Goal: Task Accomplishment & Management: Use online tool/utility

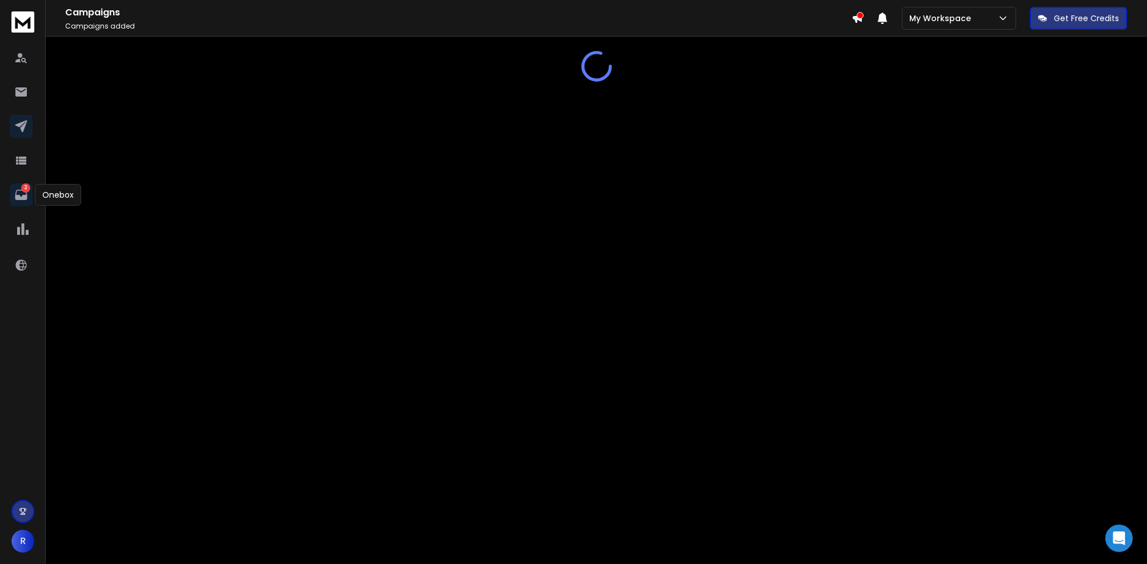
click at [25, 190] on p "2" at bounding box center [25, 188] width 9 height 9
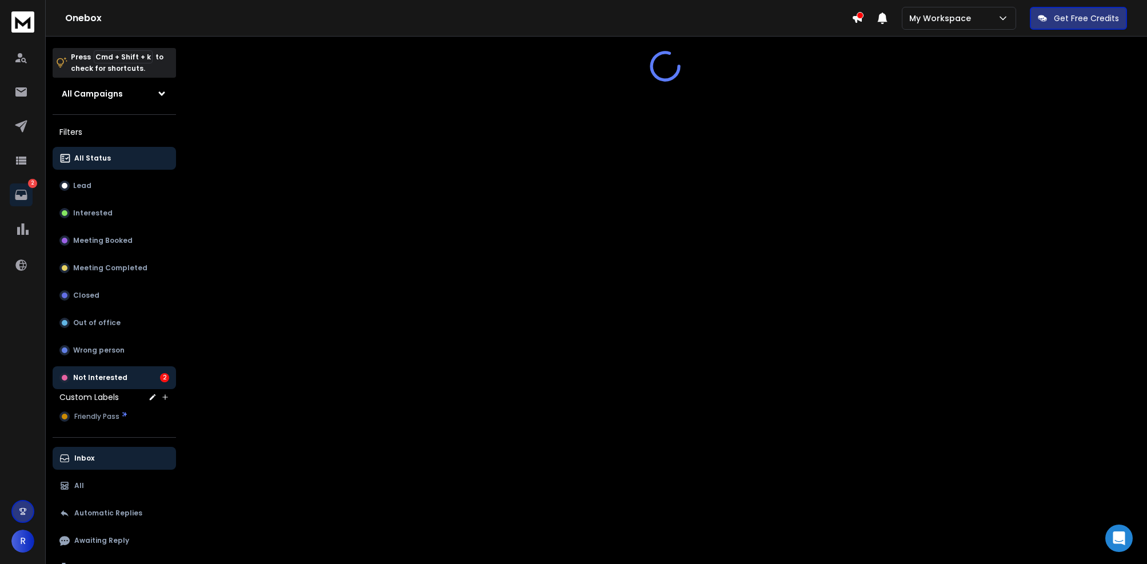
click at [156, 383] on button "Not Interested 2" at bounding box center [114, 377] width 123 height 23
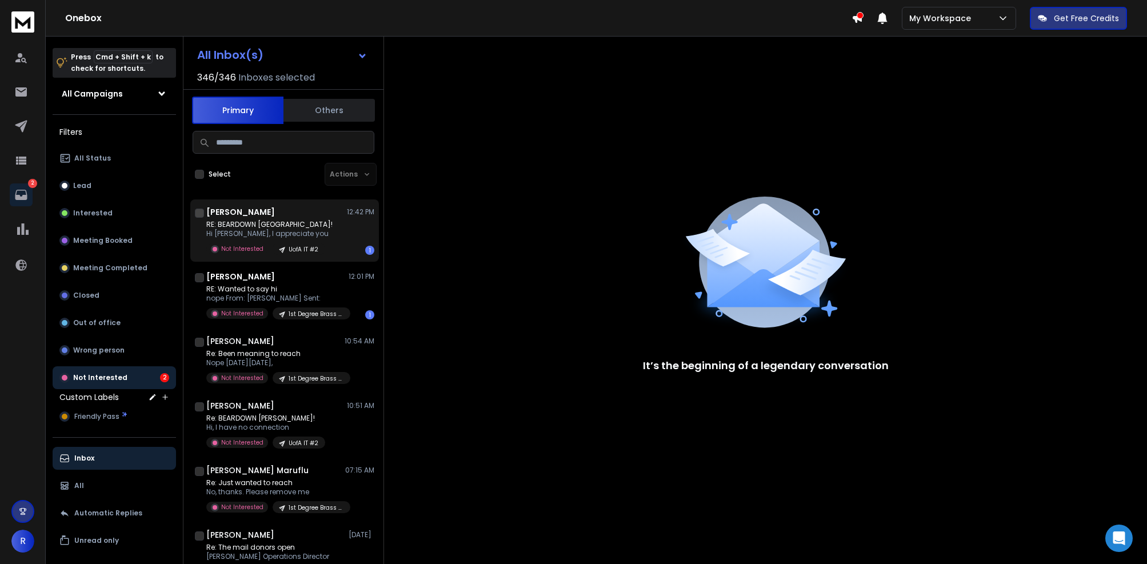
click at [288, 222] on p "RE: BEARDOWN [GEOGRAPHIC_DATA]!" at bounding box center [269, 224] width 126 height 9
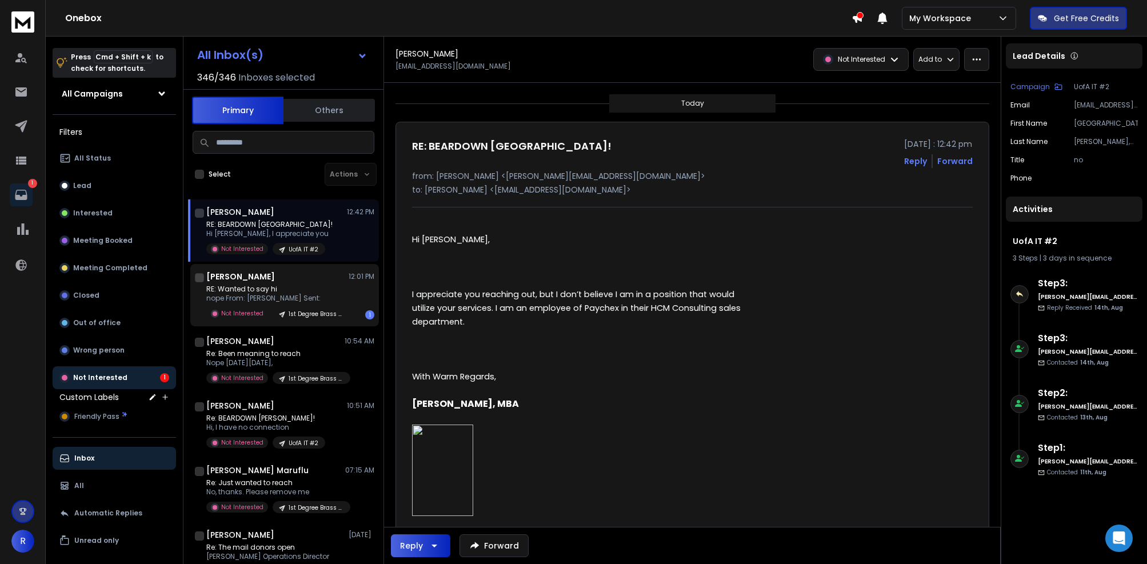
click at [281, 293] on p "RE: Wanted to say hi" at bounding box center [274, 289] width 137 height 9
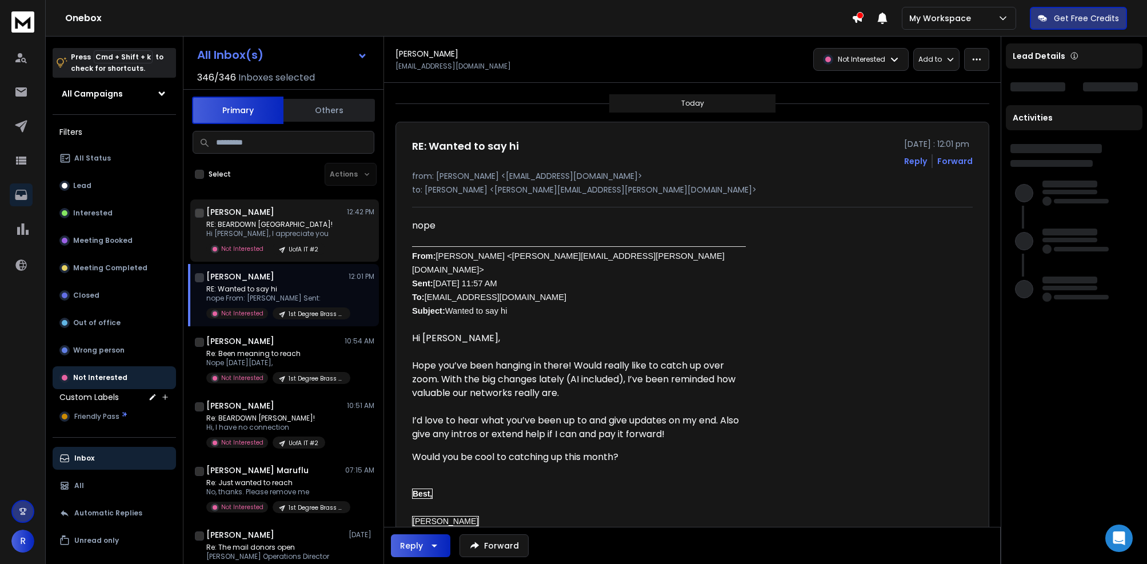
click at [259, 209] on div "[PERSON_NAME] 12:42 PM" at bounding box center [290, 211] width 168 height 11
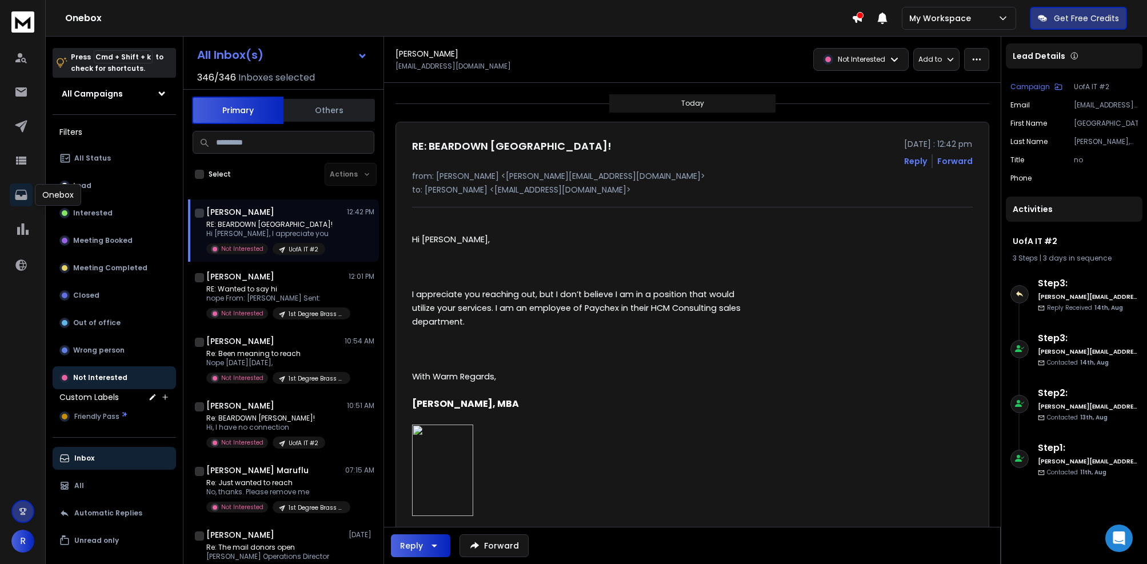
click at [15, 192] on icon at bounding box center [21, 195] width 14 height 14
click at [91, 214] on p "Interested" at bounding box center [92, 213] width 39 height 9
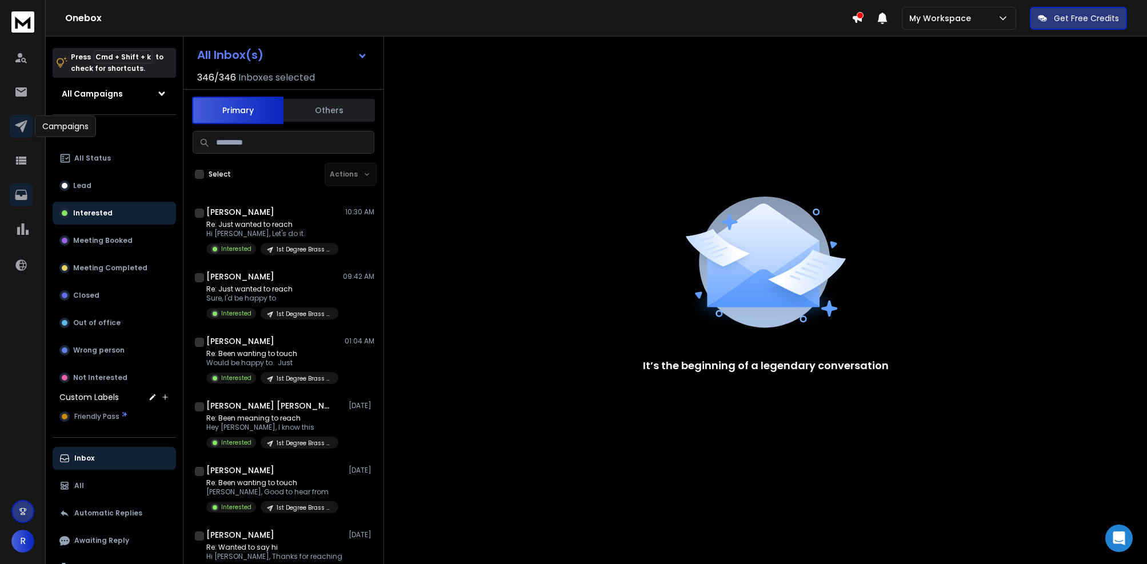
click at [26, 118] on link at bounding box center [21, 126] width 23 height 23
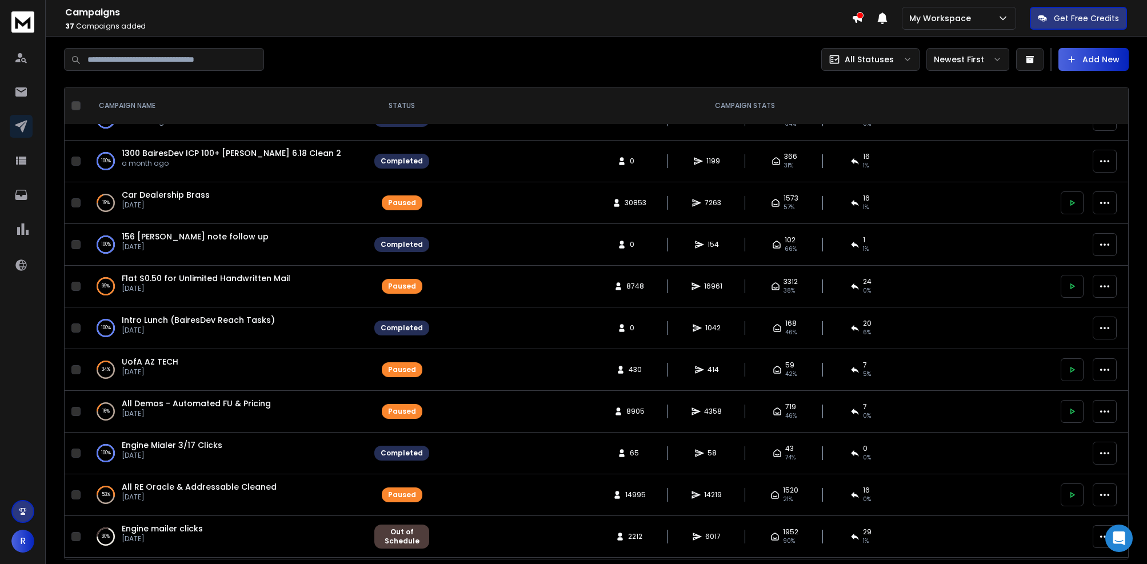
scroll to position [767, 0]
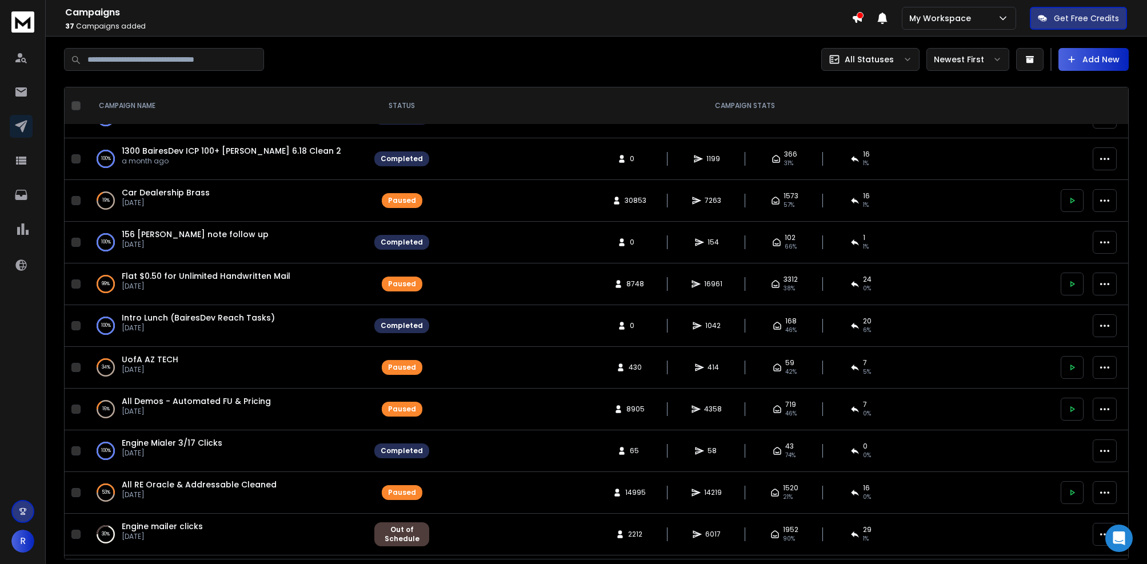
click at [244, 285] on p "[DATE]" at bounding box center [206, 286] width 169 height 9
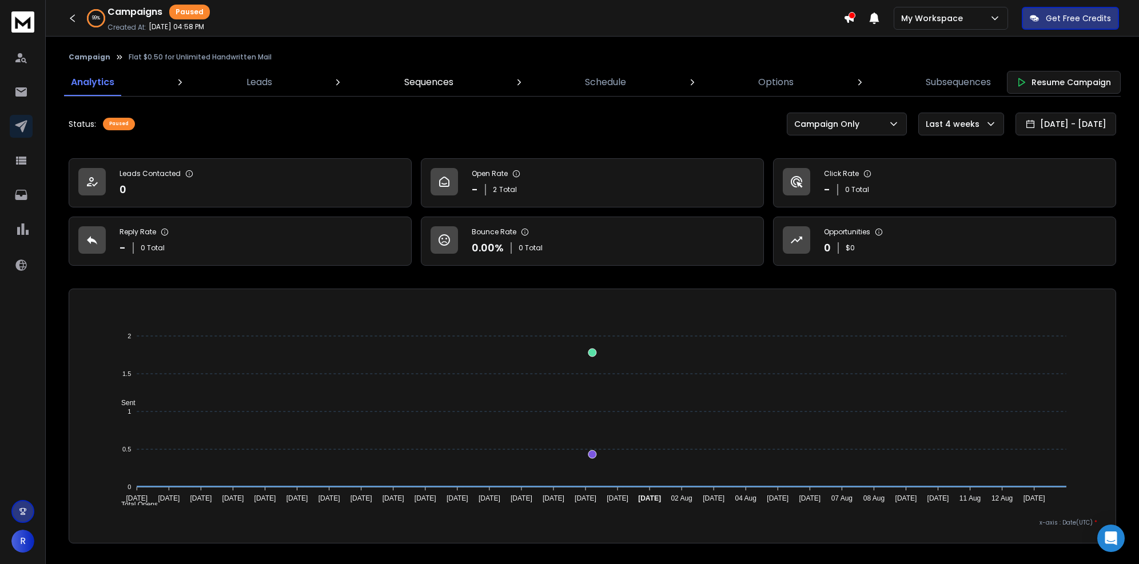
click at [459, 80] on link "Sequences" at bounding box center [428, 82] width 63 height 27
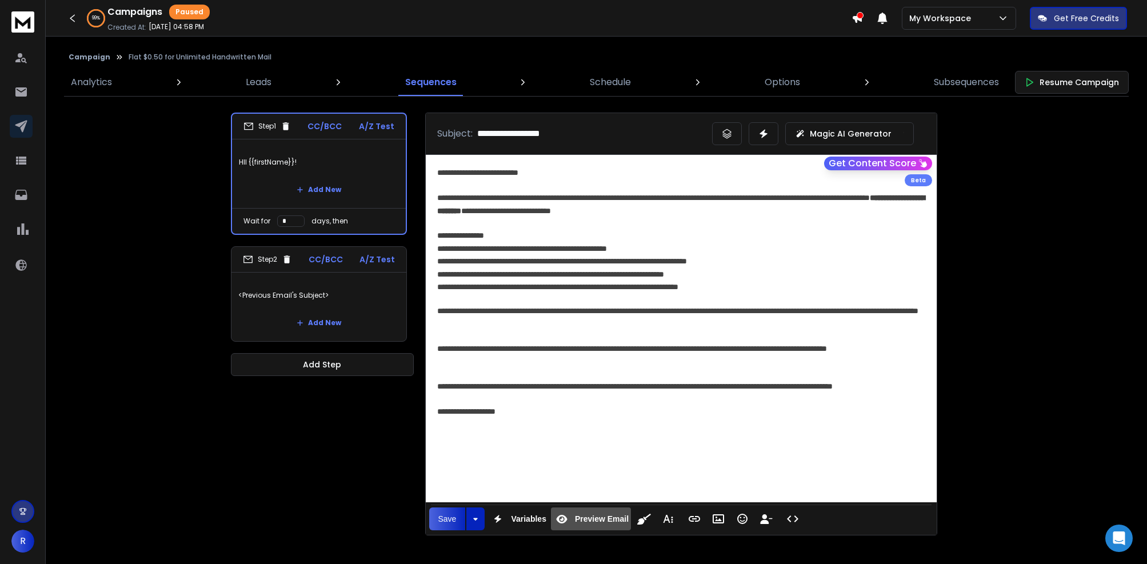
click at [609, 521] on span "Preview Email" at bounding box center [602, 520] width 58 height 10
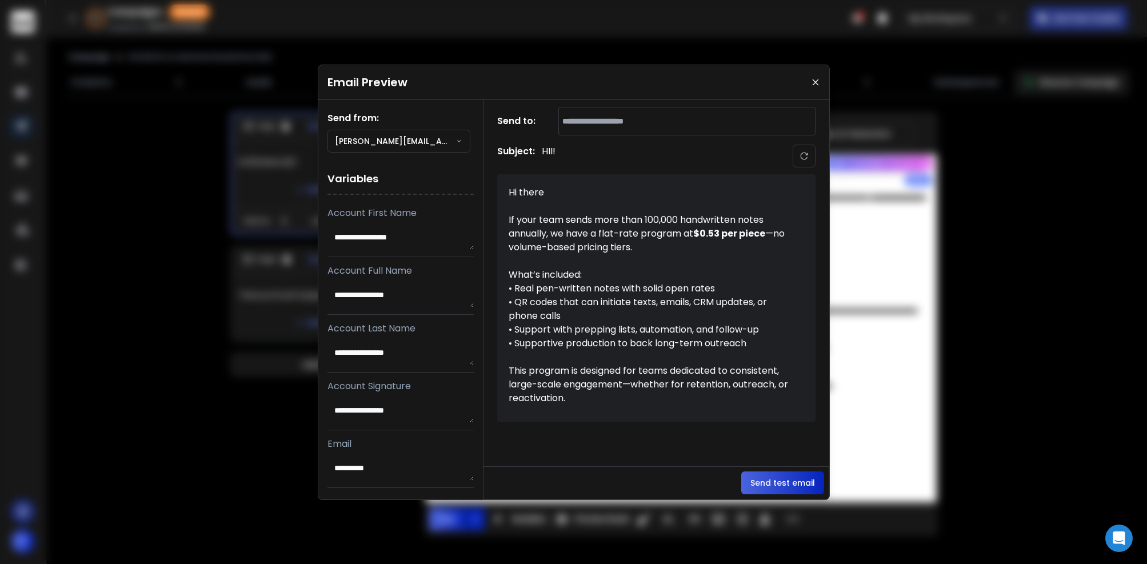
click at [816, 83] on icon at bounding box center [815, 82] width 9 height 9
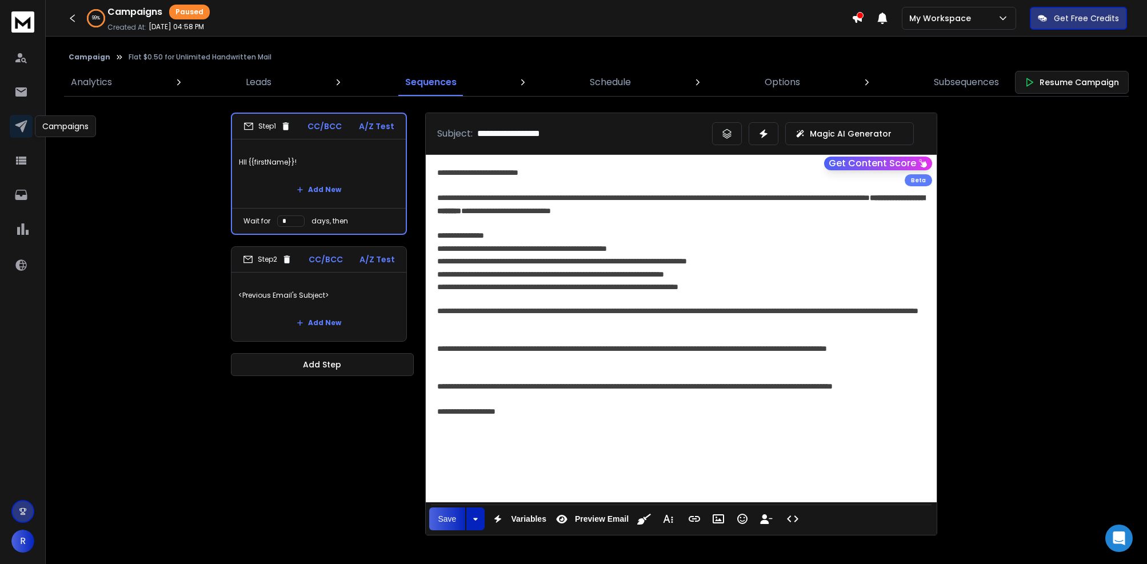
click at [28, 117] on link at bounding box center [21, 126] width 23 height 23
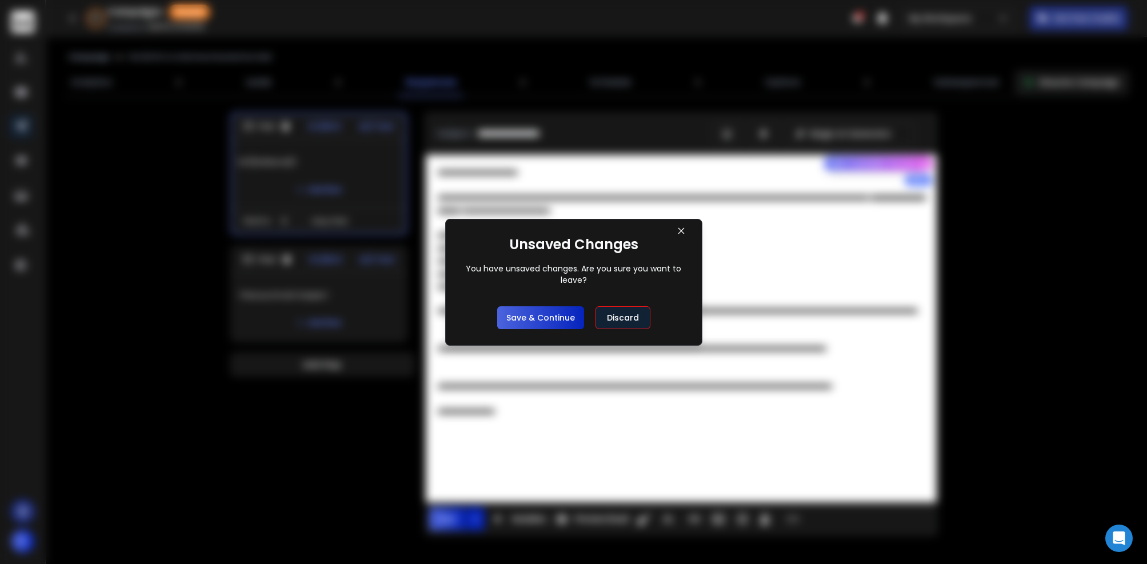
click at [641, 320] on button "Discard" at bounding box center [623, 317] width 55 height 23
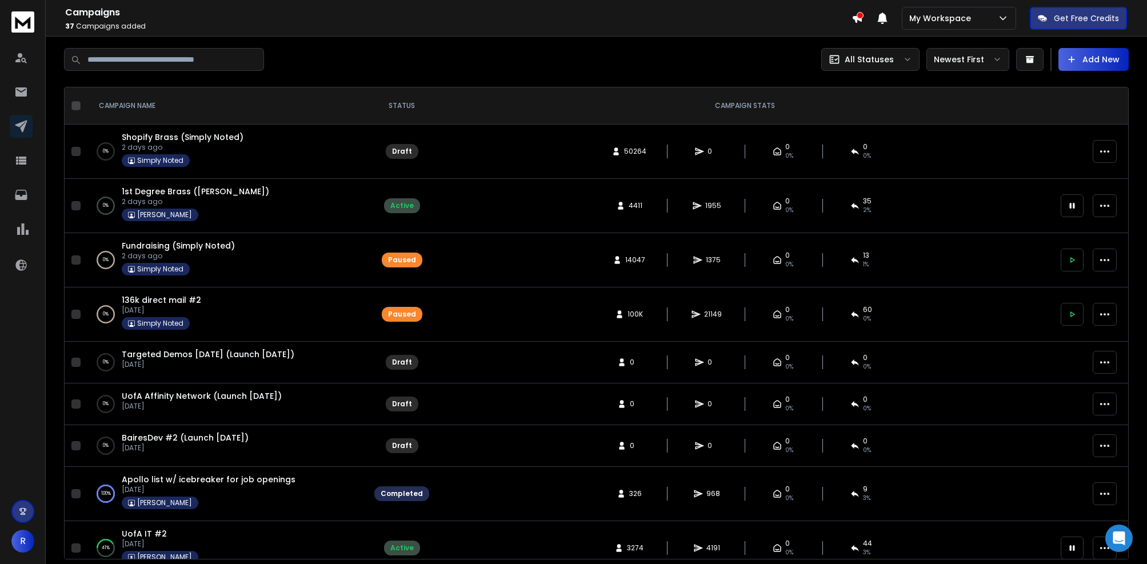
click at [244, 201] on div "0 % 1st Degree Brass ([PERSON_NAME]) [DATE] [PERSON_NAME]" at bounding box center [227, 206] width 260 height 40
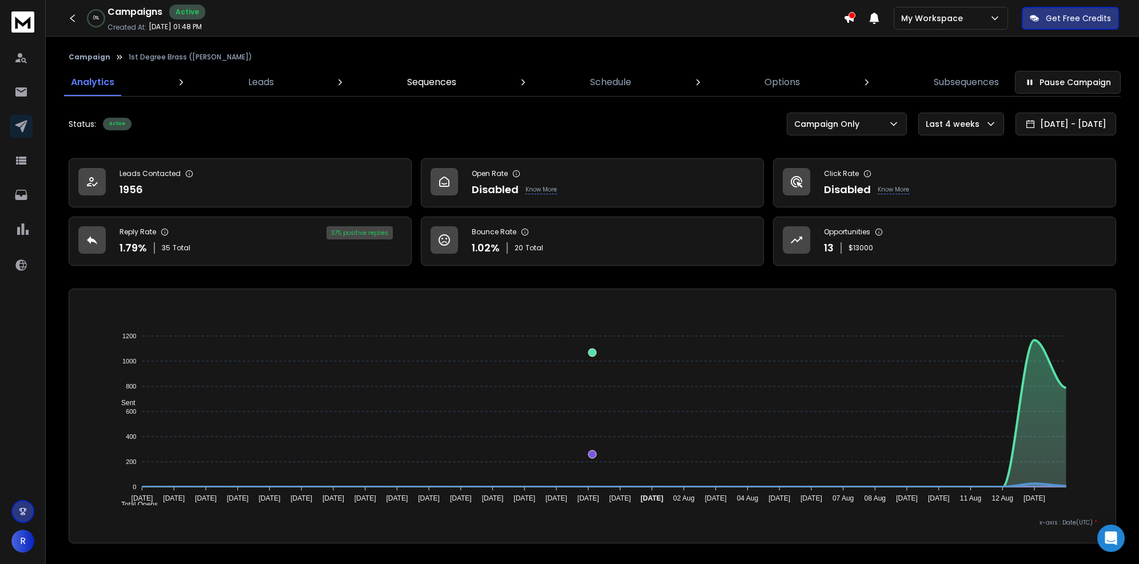
click at [435, 79] on p "Sequences" at bounding box center [431, 82] width 49 height 14
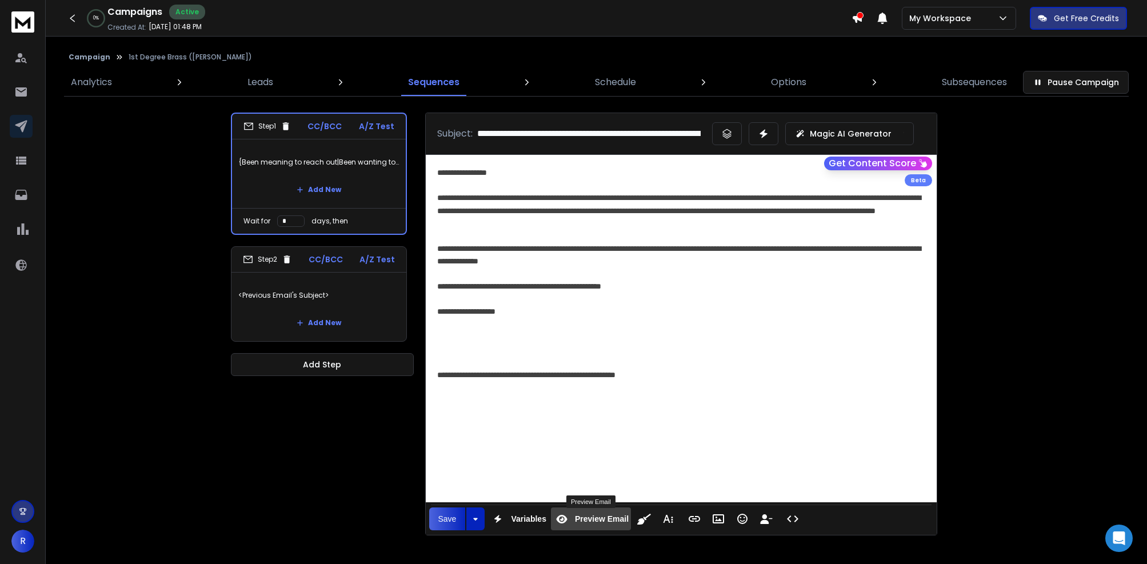
click at [611, 518] on span "Preview Email" at bounding box center [602, 520] width 58 height 10
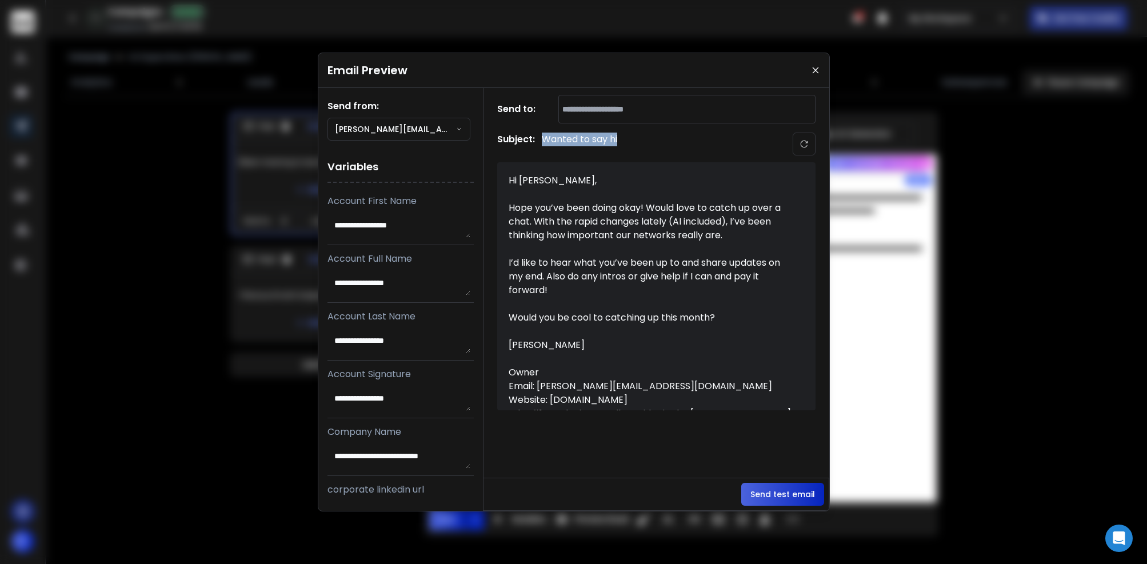
drag, startPoint x: 541, startPoint y: 140, endPoint x: 693, endPoint y: 138, distance: 152.1
click at [688, 138] on div "Subject: Wanted to say hi" at bounding box center [641, 144] width 289 height 23
click at [809, 138] on button at bounding box center [804, 144] width 23 height 23
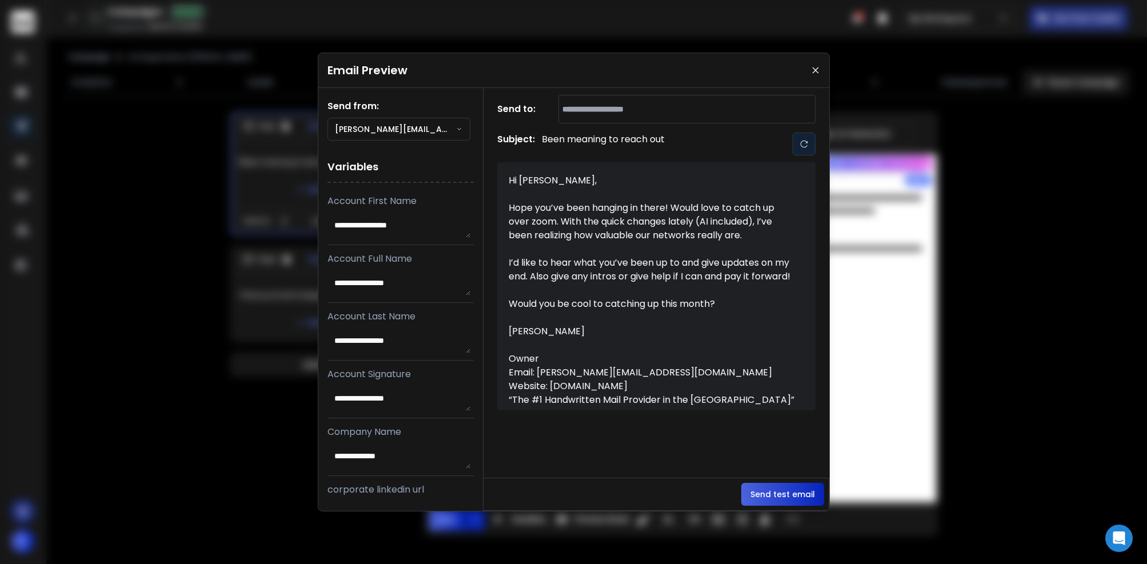
click at [802, 144] on icon at bounding box center [804, 144] width 8 height 8
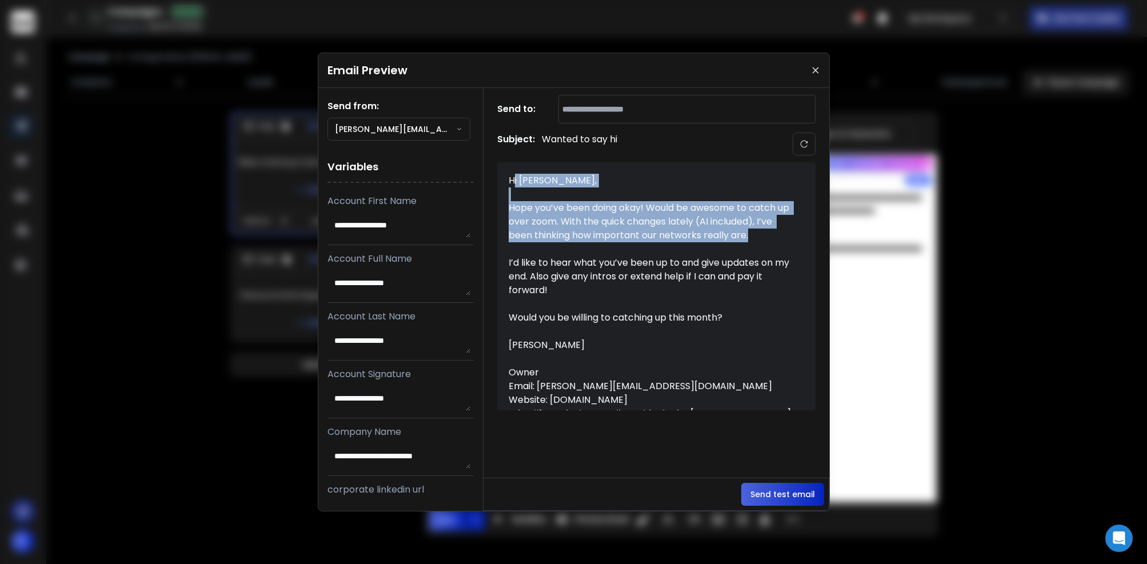
drag, startPoint x: 513, startPoint y: 184, endPoint x: 757, endPoint y: 237, distance: 250.0
click at [757, 237] on div "Hi [PERSON_NAME], Hope you’ve been doing okay! Would be awesome to catch up ove…" at bounding box center [652, 286] width 286 height 225
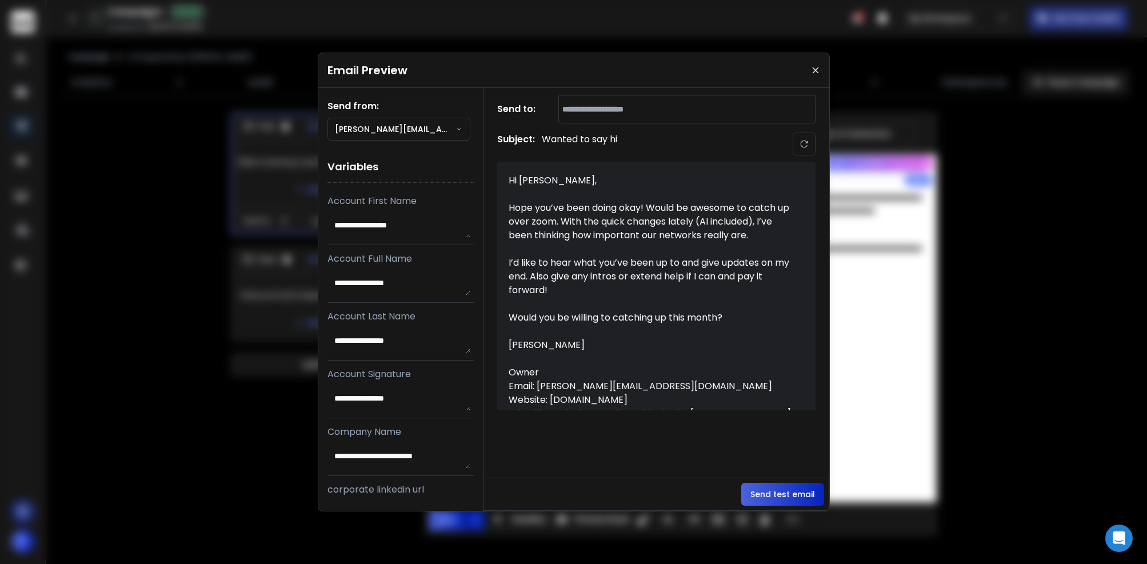
click at [579, 270] on div "I’d like to hear what you’ve been up to and give updates on my end. Also give a…" at bounding box center [652, 283] width 286 height 55
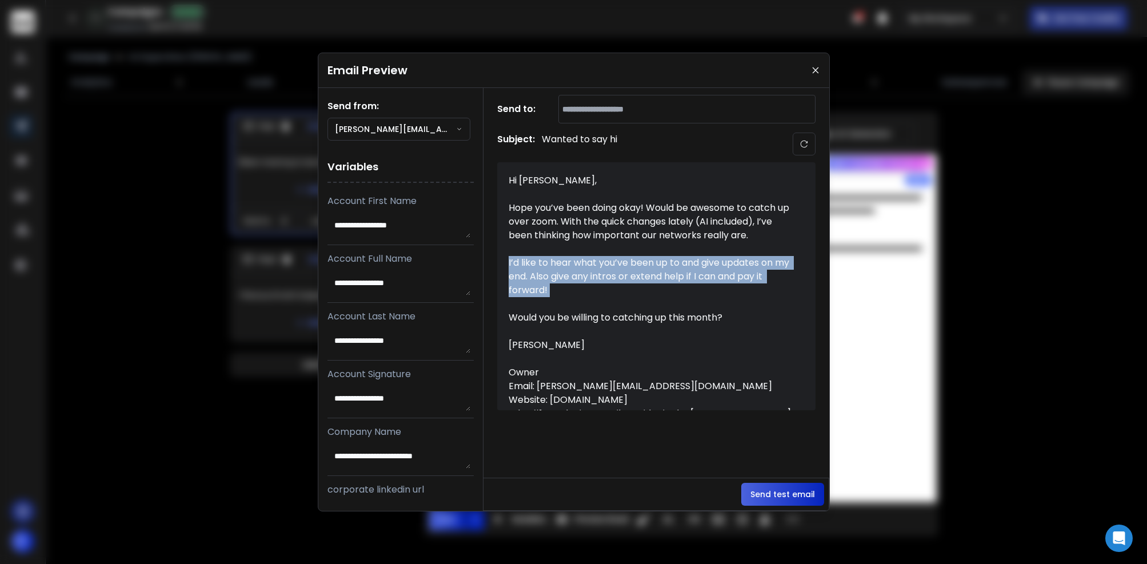
drag, startPoint x: 500, startPoint y: 259, endPoint x: 793, endPoint y: 301, distance: 296.3
click at [793, 301] on div "Hi [PERSON_NAME], Hope you’ve been doing okay! Would be awesome to catch up ove…" at bounding box center [656, 286] width 318 height 248
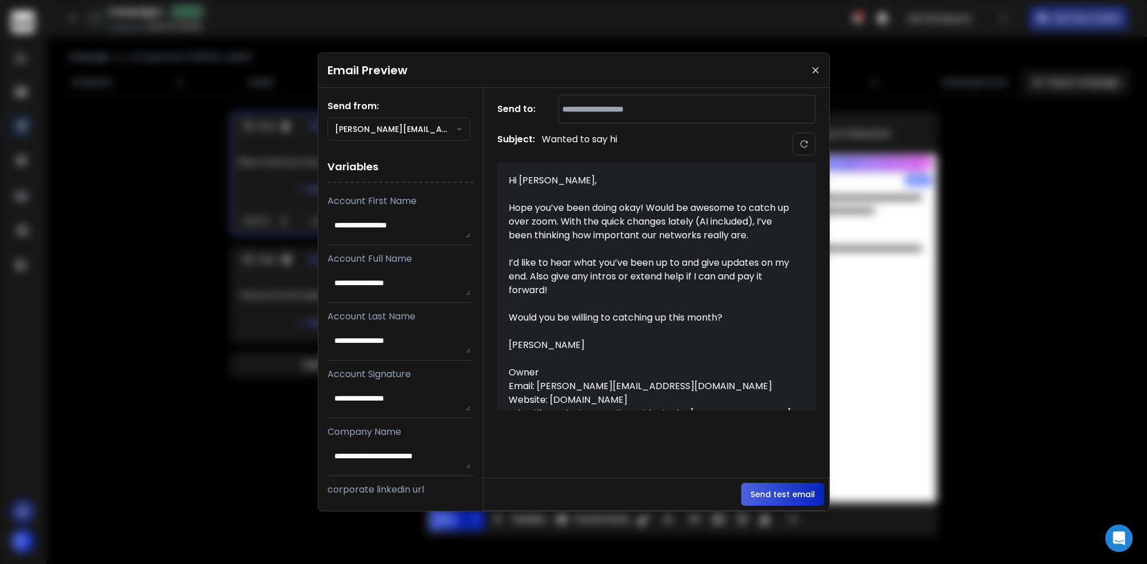
click at [816, 71] on icon at bounding box center [815, 70] width 6 height 6
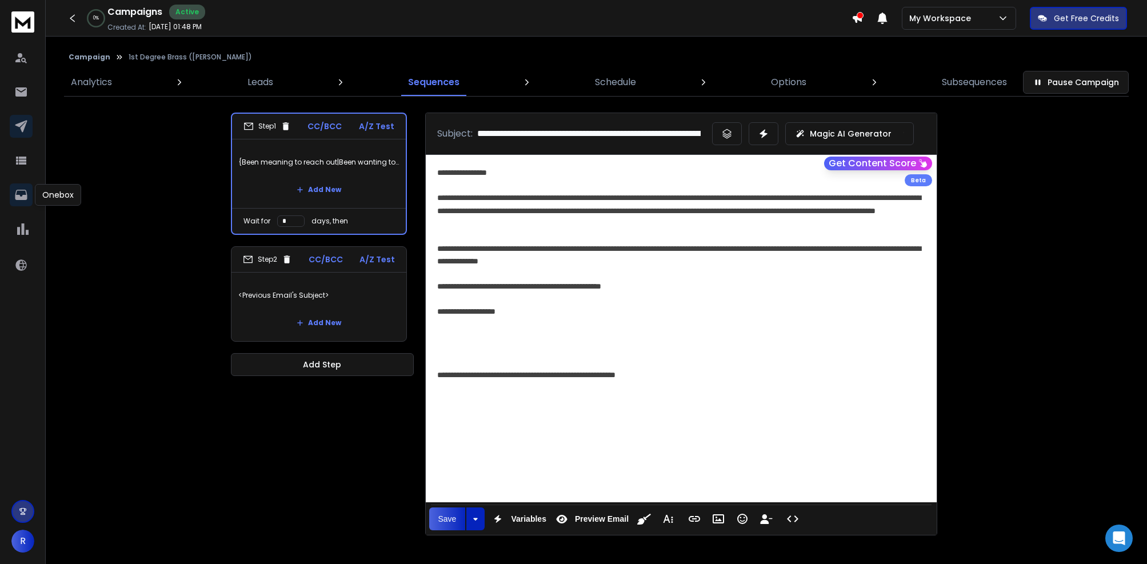
click at [17, 196] on icon at bounding box center [21, 195] width 12 height 10
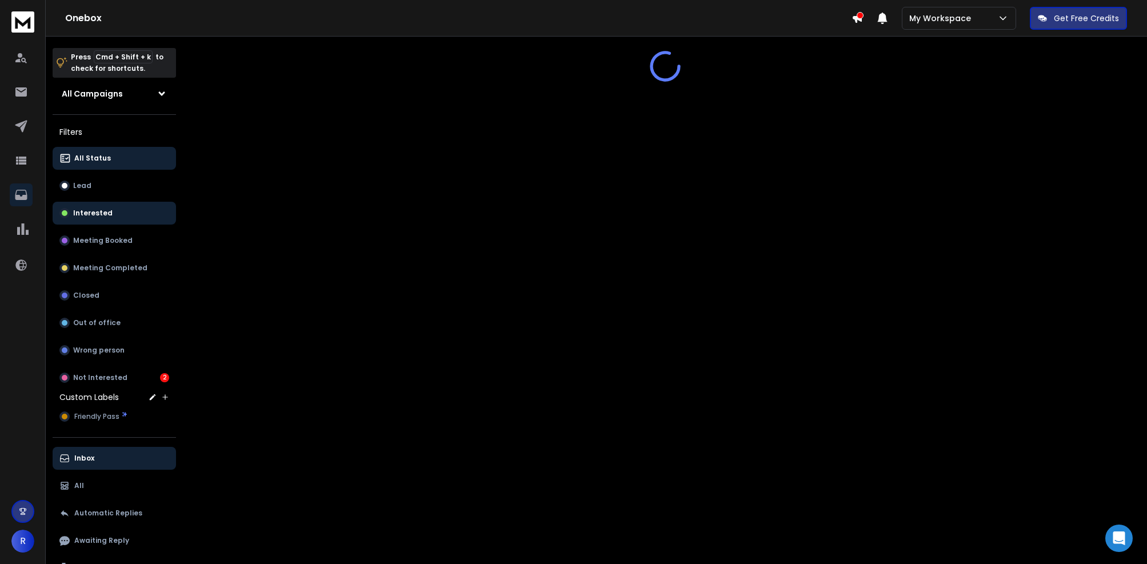
click at [82, 218] on div "Interested" at bounding box center [85, 213] width 53 height 10
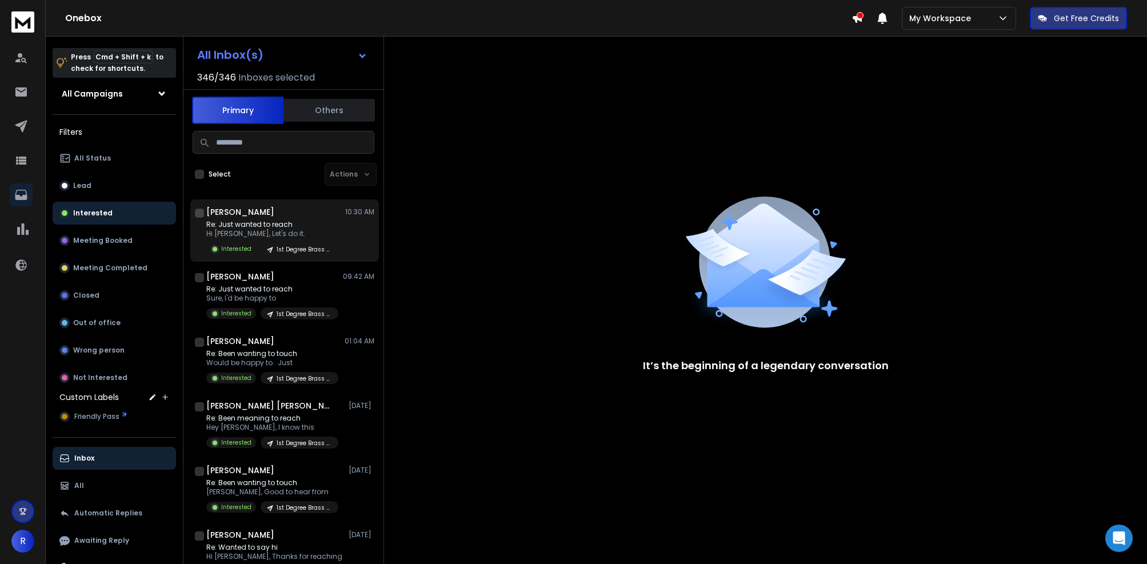
click at [238, 219] on div "[PERSON_NAME] 10:30 AM Re: Just wanted to reach Hi [PERSON_NAME], Let's do it. …" at bounding box center [290, 230] width 168 height 49
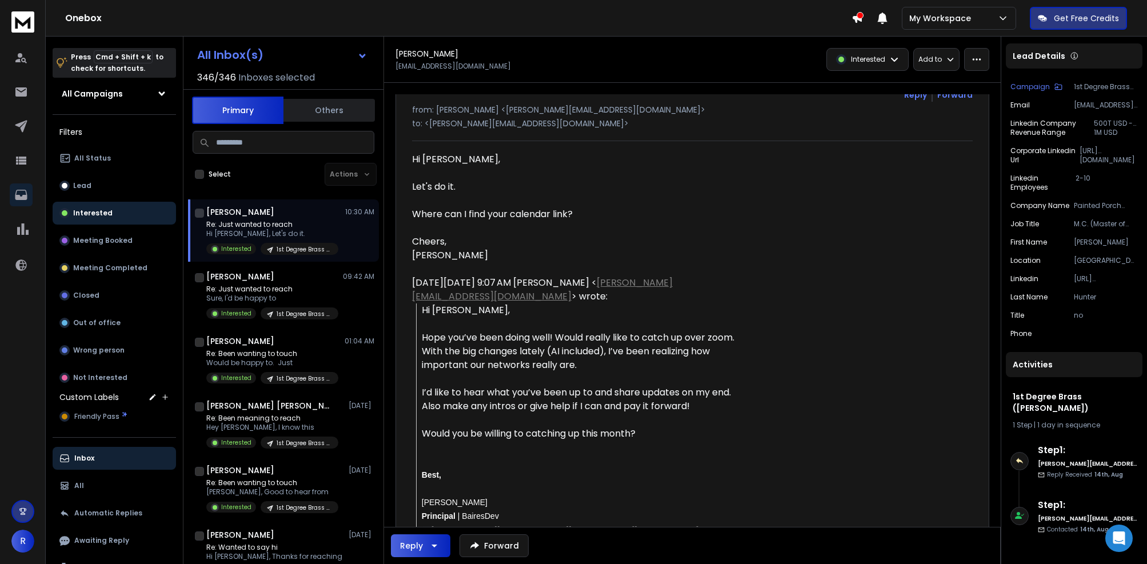
scroll to position [110, 0]
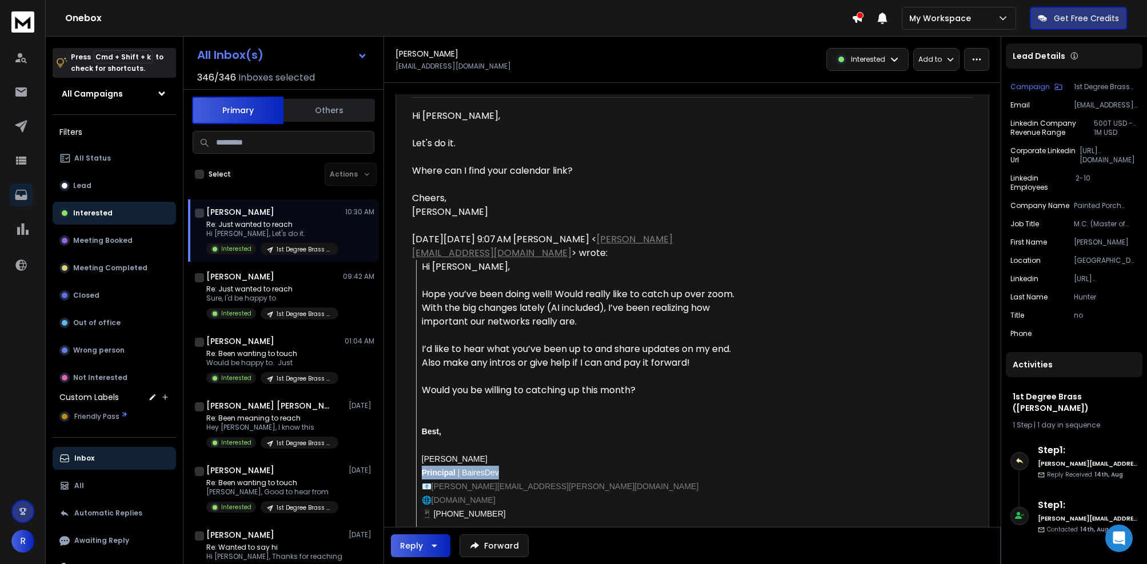
drag, startPoint x: 516, startPoint y: 457, endPoint x: 416, endPoint y: 458, distance: 100.1
click at [416, 458] on blockquote "Hi [PERSON_NAME], Hope you’ve been doing well! Would really like to catch up ov…" at bounding box center [581, 438] width 330 height 357
click at [335, 218] on div "[PERSON_NAME] 10:30 AM Re: Just wanted to reach Hi [PERSON_NAME], Let's do it. …" at bounding box center [290, 230] width 168 height 49
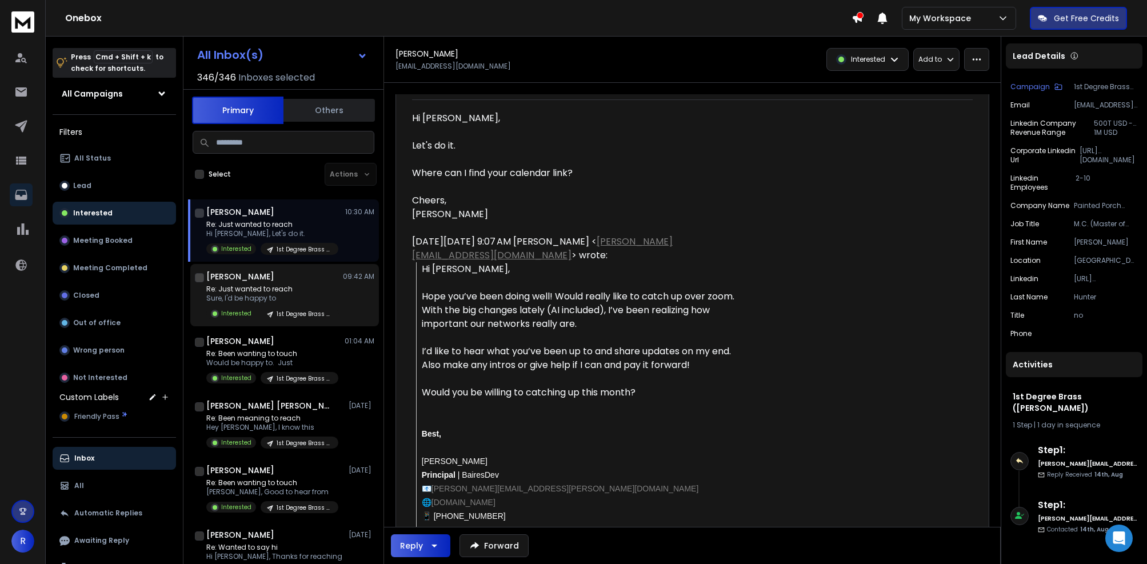
click at [290, 281] on div "[PERSON_NAME] 09:42 AM" at bounding box center [290, 276] width 168 height 11
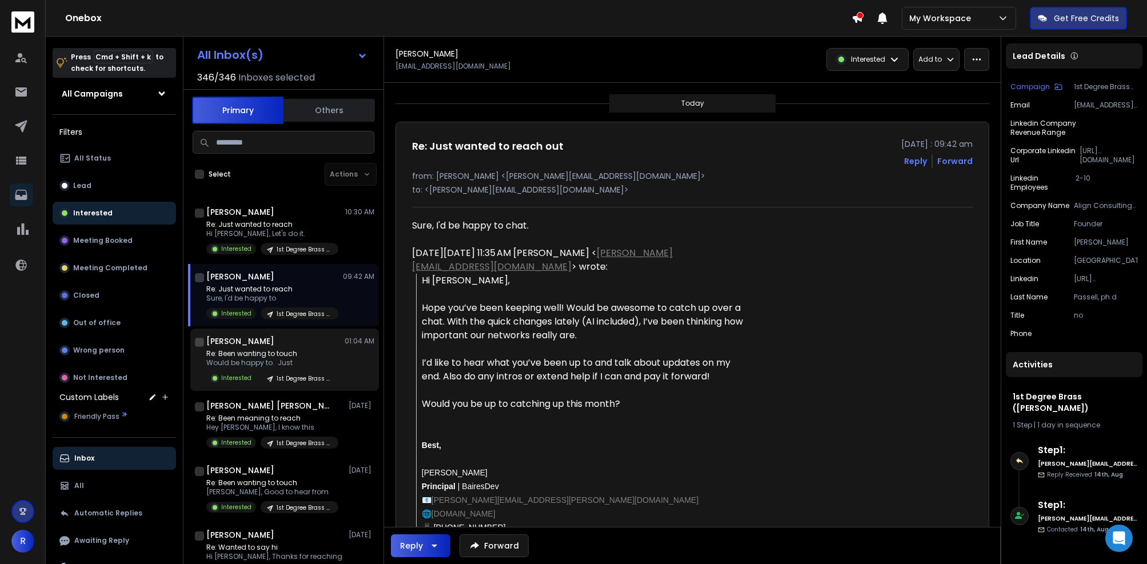
click at [331, 340] on div "[PERSON_NAME] 01:04 AM" at bounding box center [290, 341] width 168 height 11
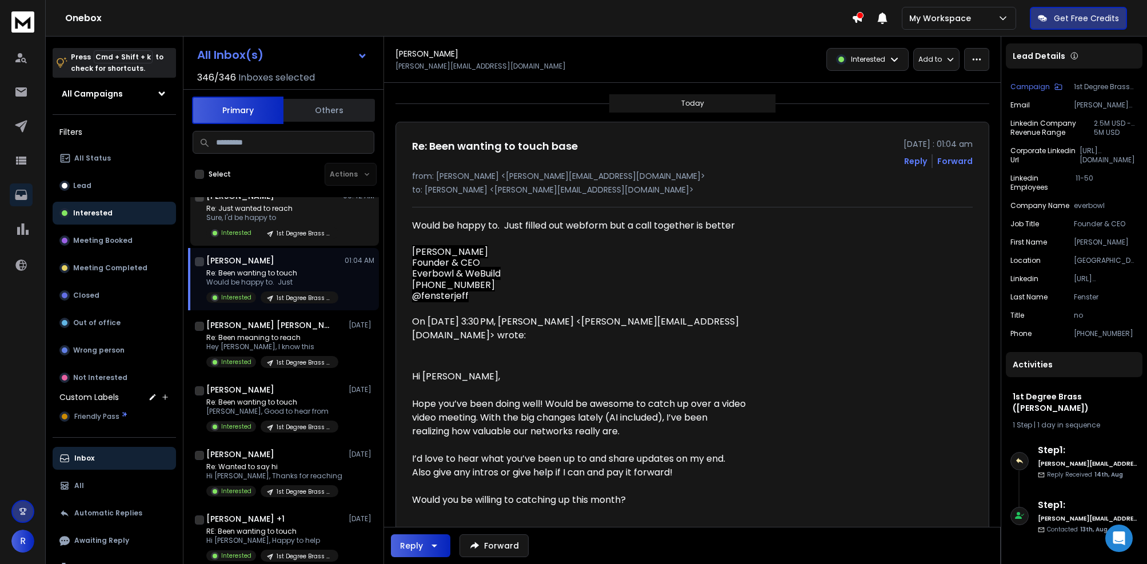
scroll to position [122, 0]
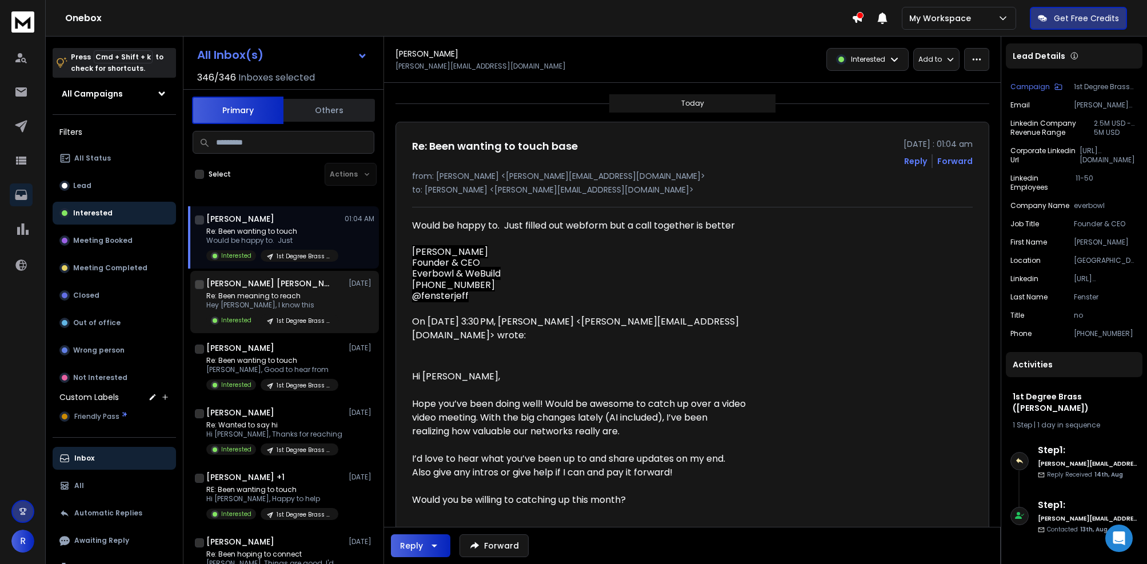
click at [311, 286] on div "[PERSON_NAME] [PERSON_NAME] [DATE]" at bounding box center [290, 283] width 168 height 11
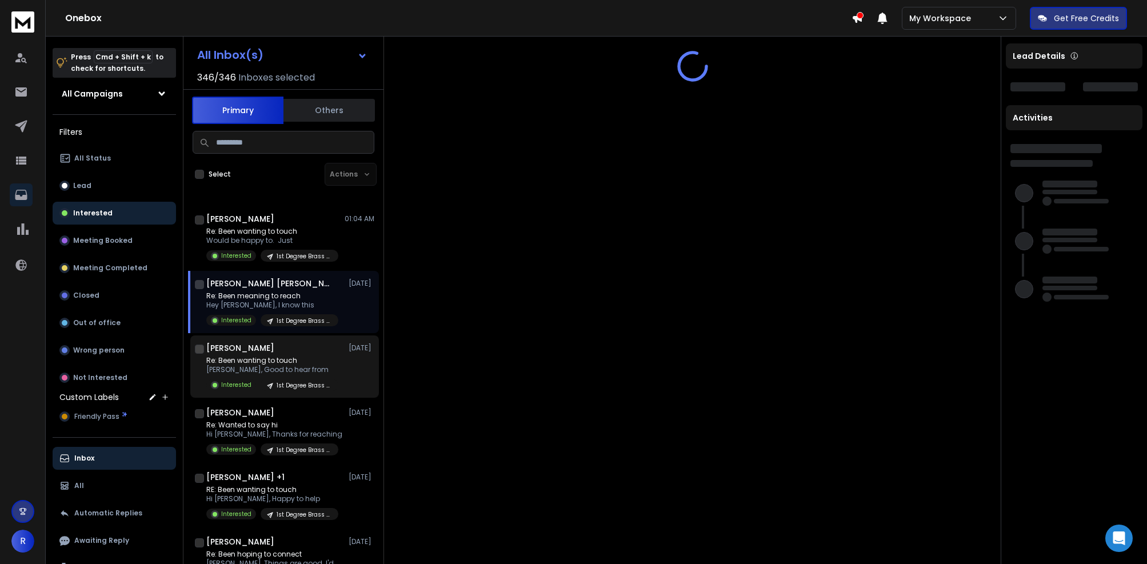
click at [318, 356] on p "Re: Been wanting to touch" at bounding box center [272, 360] width 132 height 9
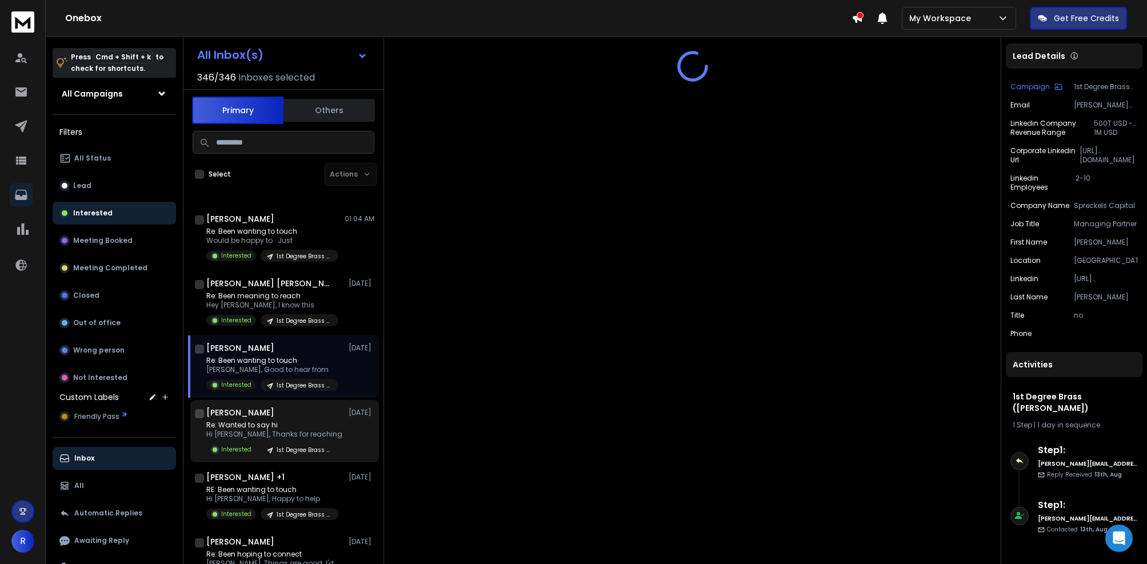
click at [324, 424] on p "Re: Wanted to say hi" at bounding box center [274, 425] width 136 height 9
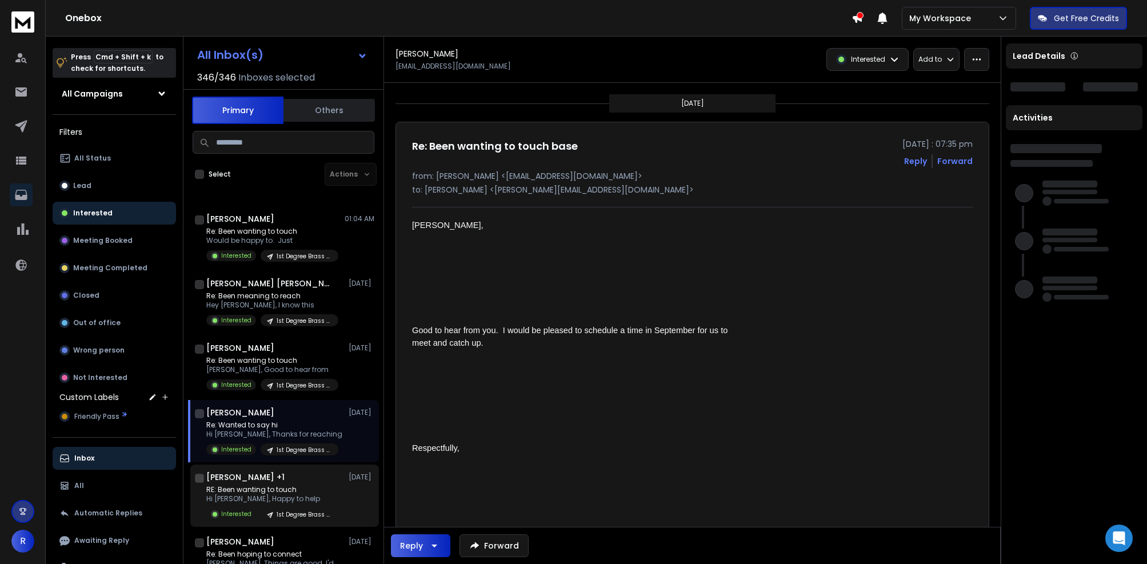
click at [323, 494] on p "RE: Been wanting to touch" at bounding box center [272, 489] width 132 height 9
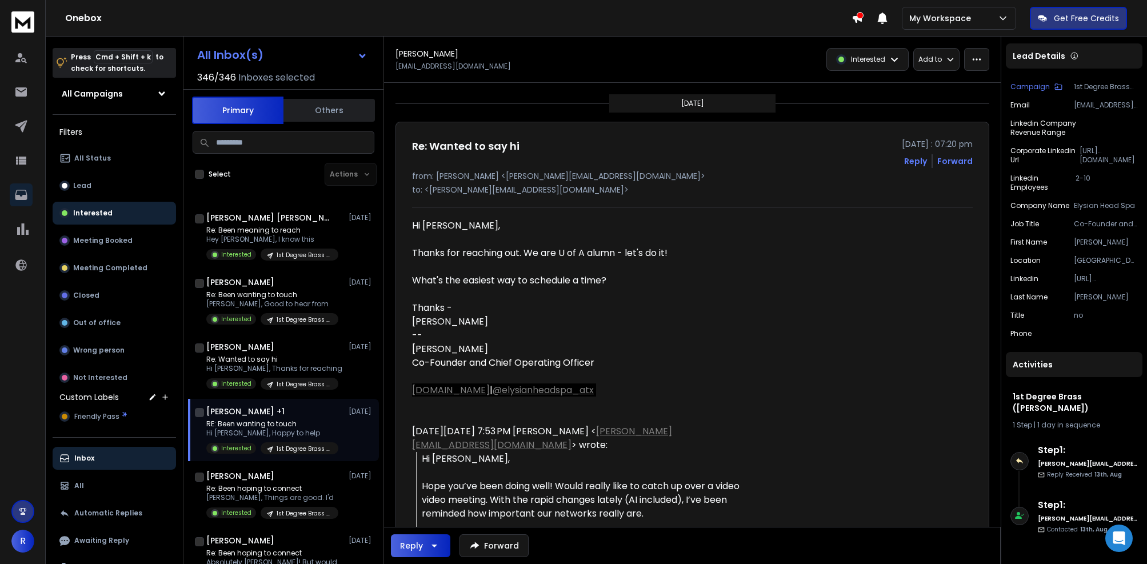
scroll to position [227, 0]
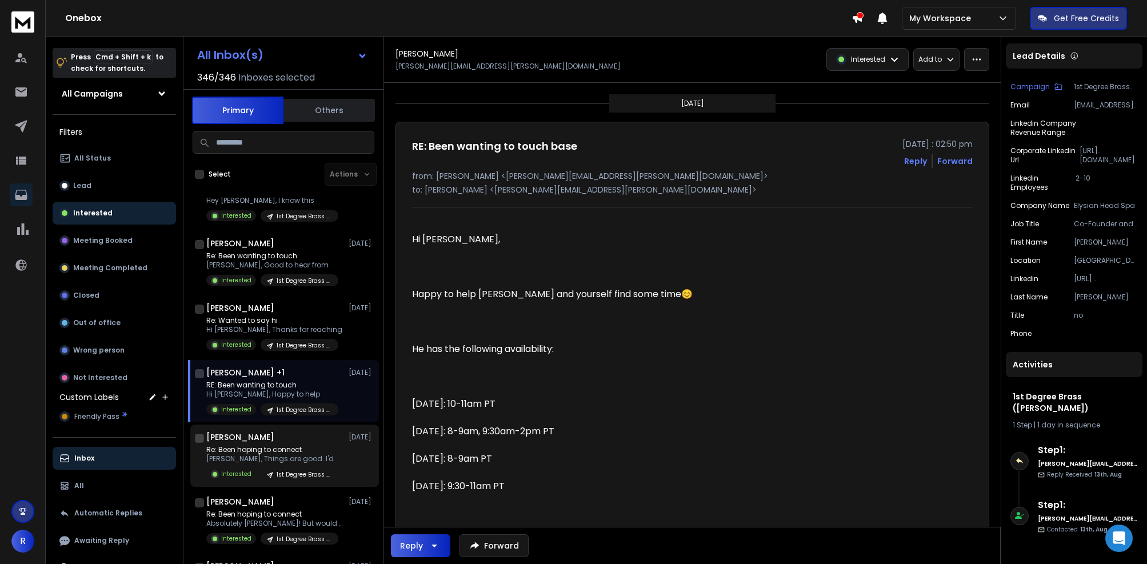
click at [308, 433] on div "[PERSON_NAME] [DATE]" at bounding box center [290, 437] width 168 height 11
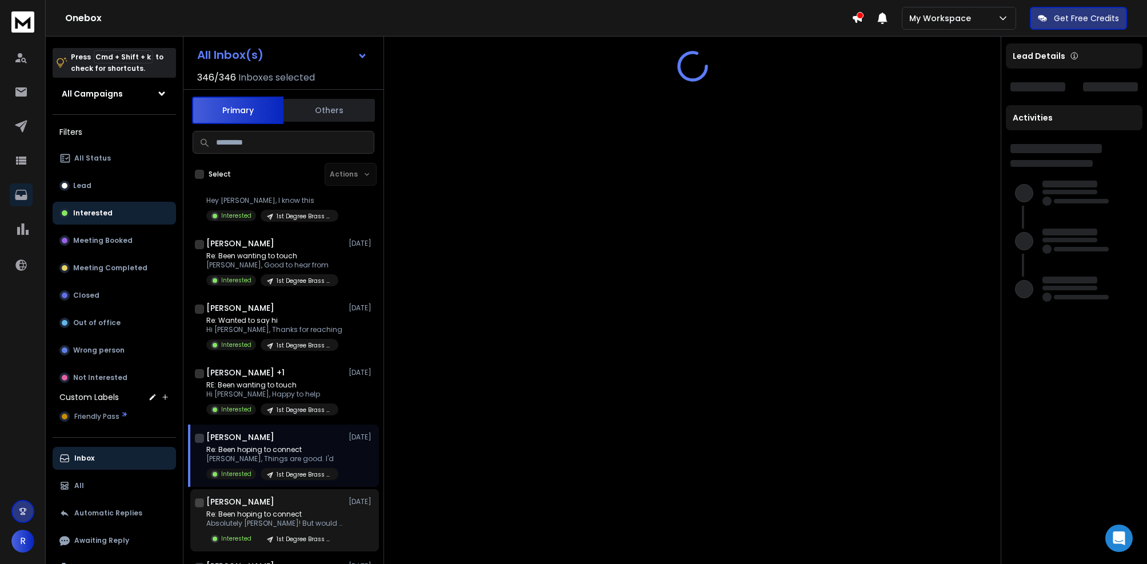
click at [337, 510] on p "Re: Been hoping to connect" at bounding box center [274, 514] width 137 height 9
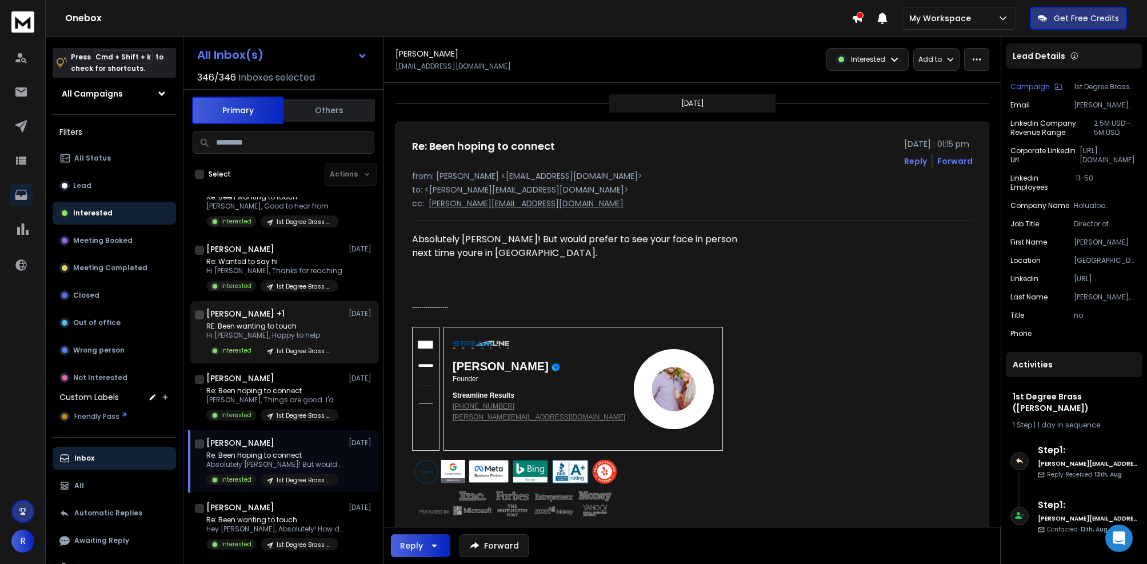
scroll to position [302, 0]
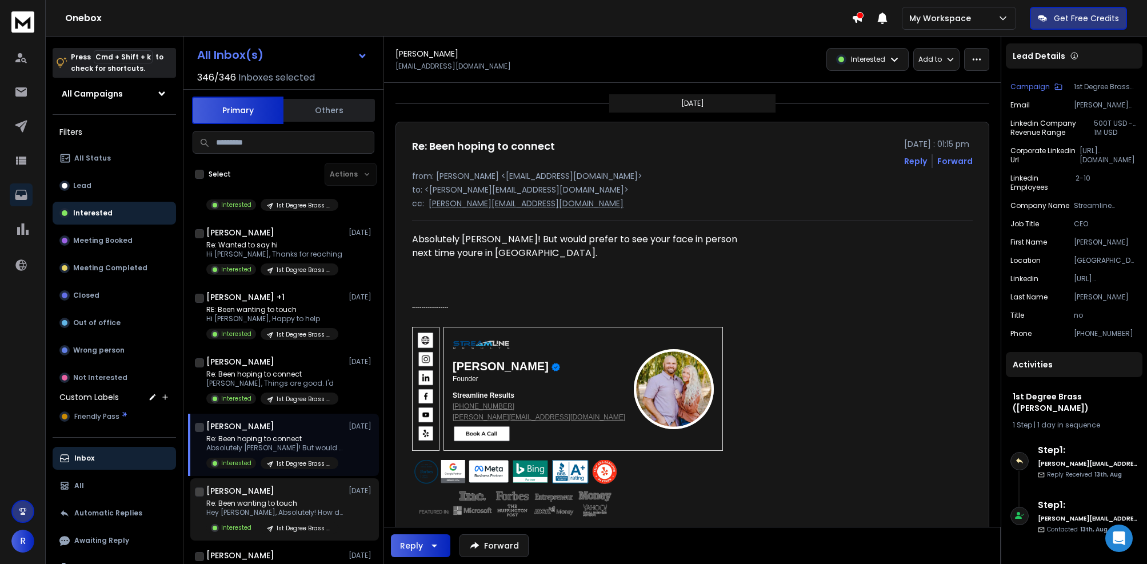
click at [335, 511] on p "Hey [PERSON_NAME], Absolutely! How does" at bounding box center [274, 512] width 137 height 9
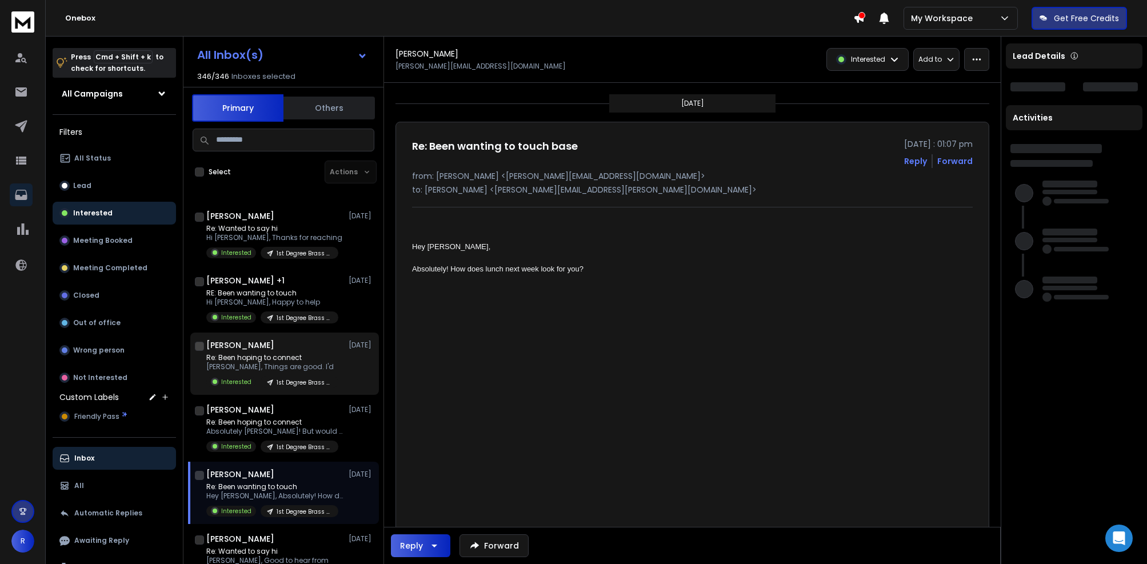
scroll to position [370, 0]
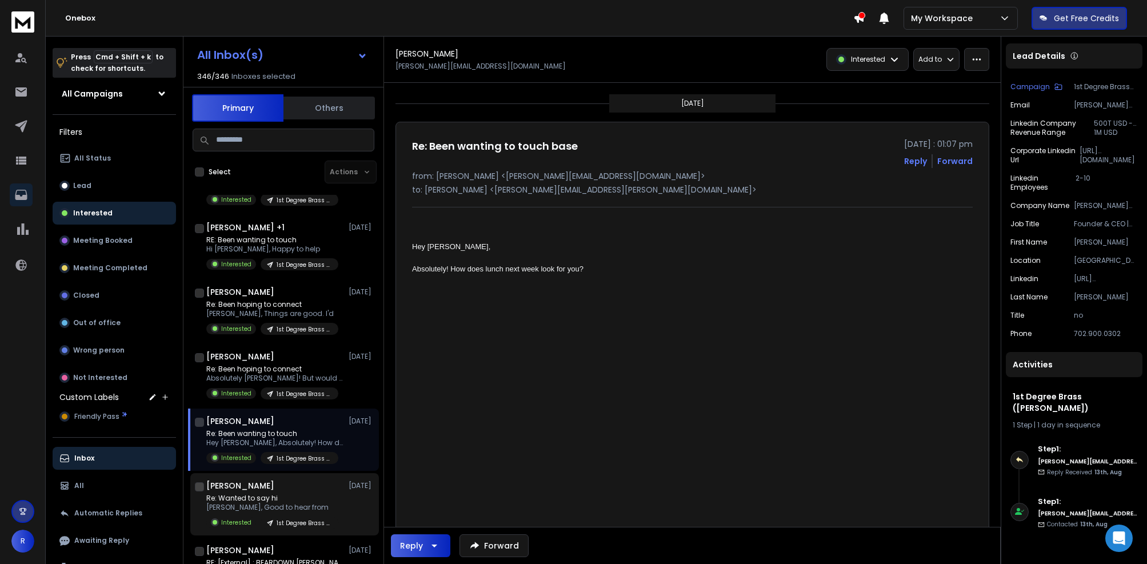
click at [310, 504] on p "[PERSON_NAME], Good to hear from" at bounding box center [272, 507] width 132 height 9
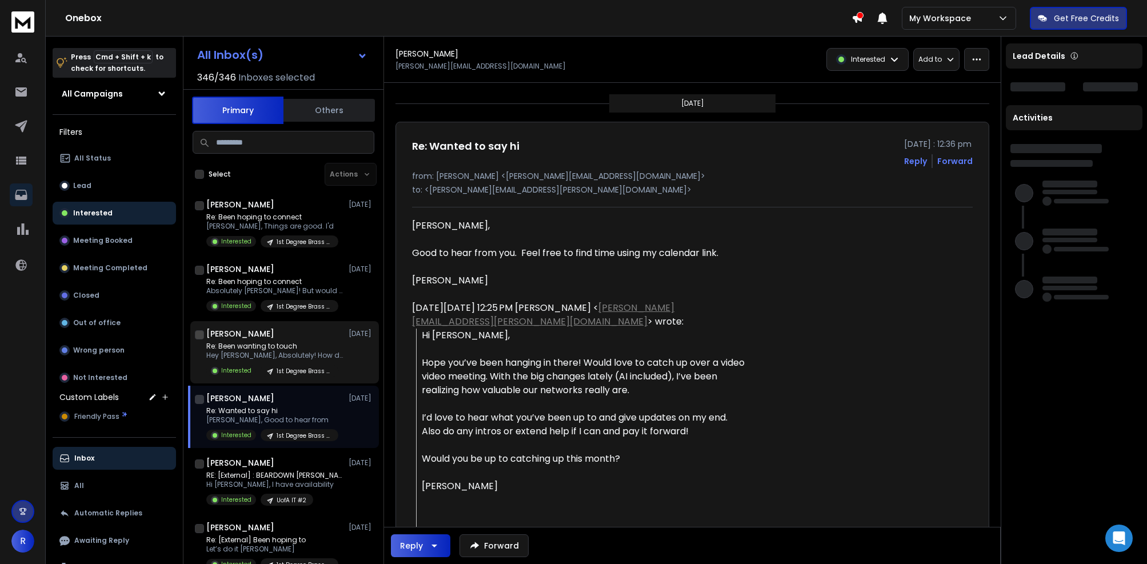
scroll to position [462, 0]
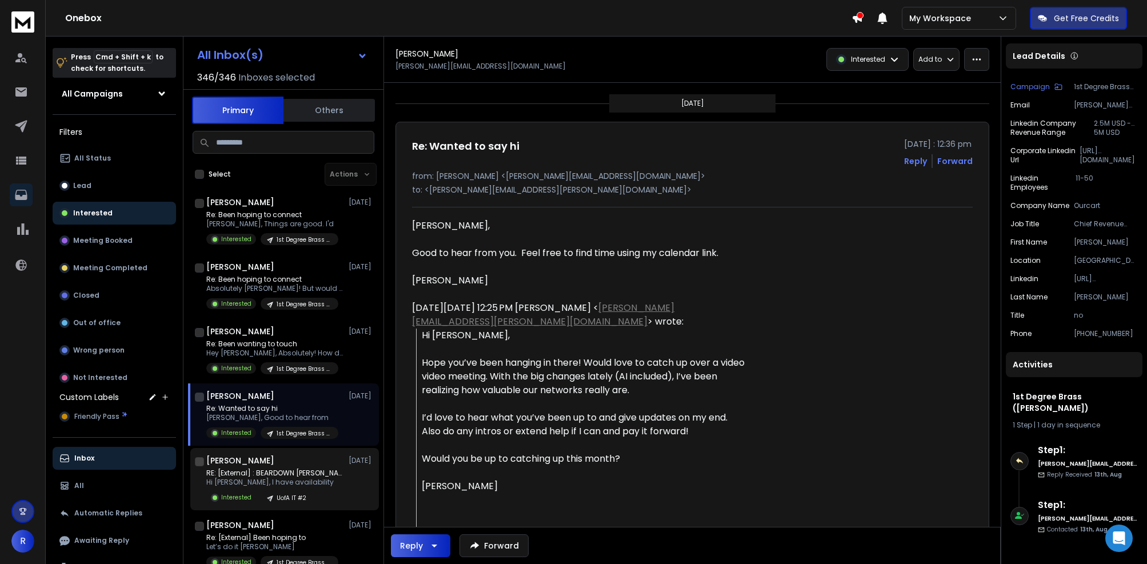
click at [306, 473] on p "RE: [External] : BEARDOWN [PERSON_NAME]!" at bounding box center [274, 473] width 137 height 9
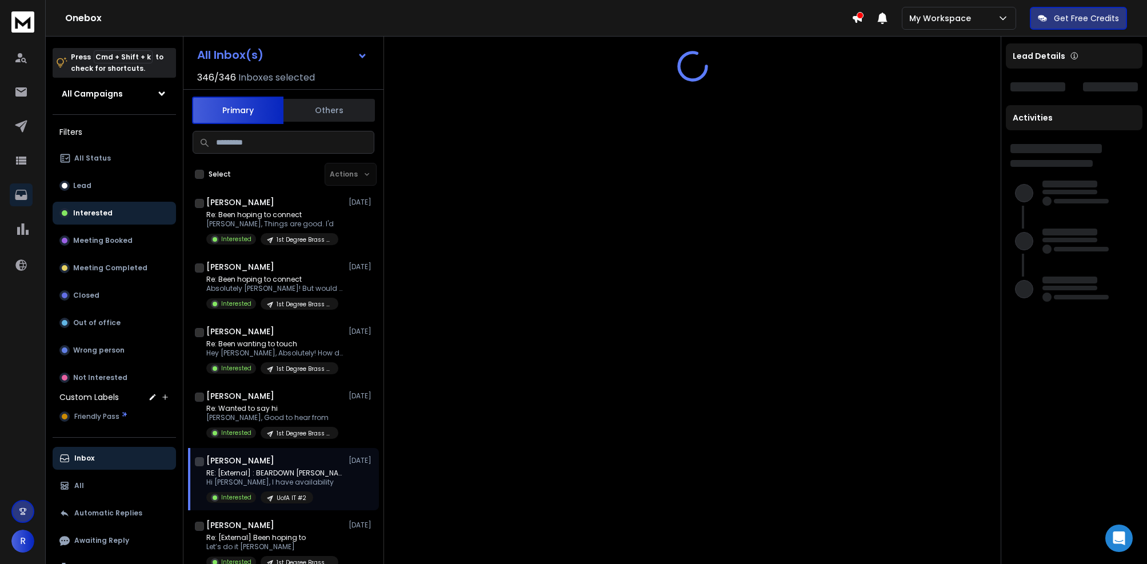
scroll to position [528, 0]
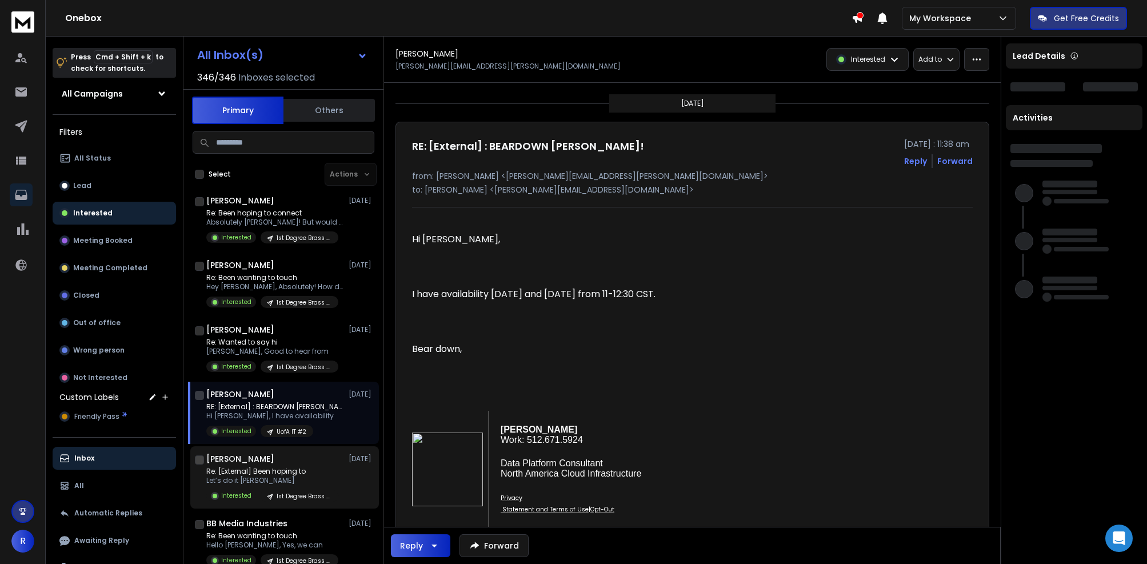
click at [309, 489] on div "Re: [External] Been hoping to Let’s do it [PERSON_NAME] Interested 1st Degree B…" at bounding box center [272, 484] width 132 height 35
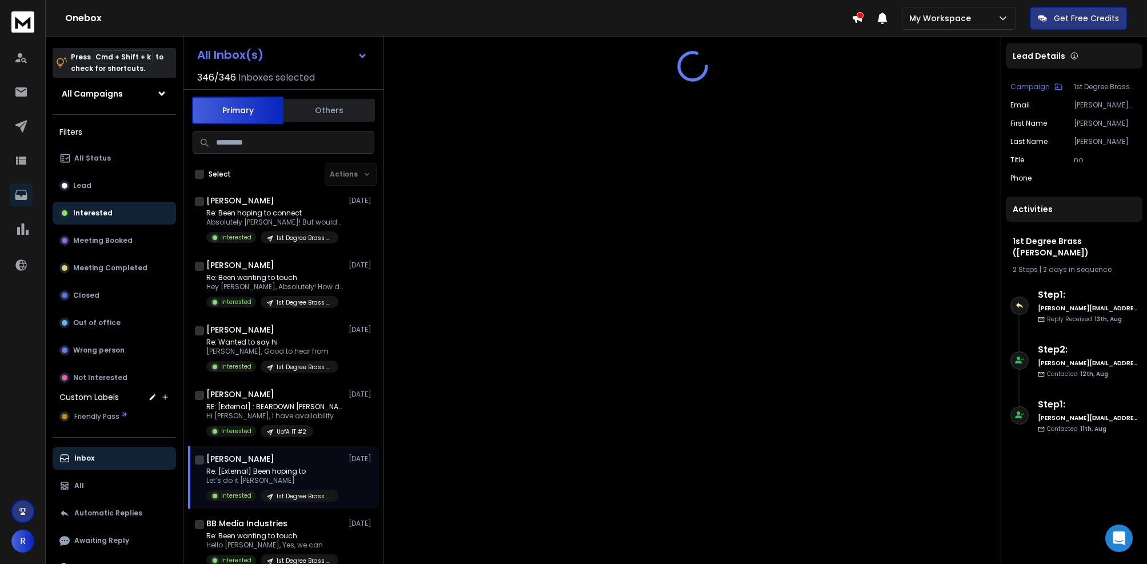
scroll to position [603, 0]
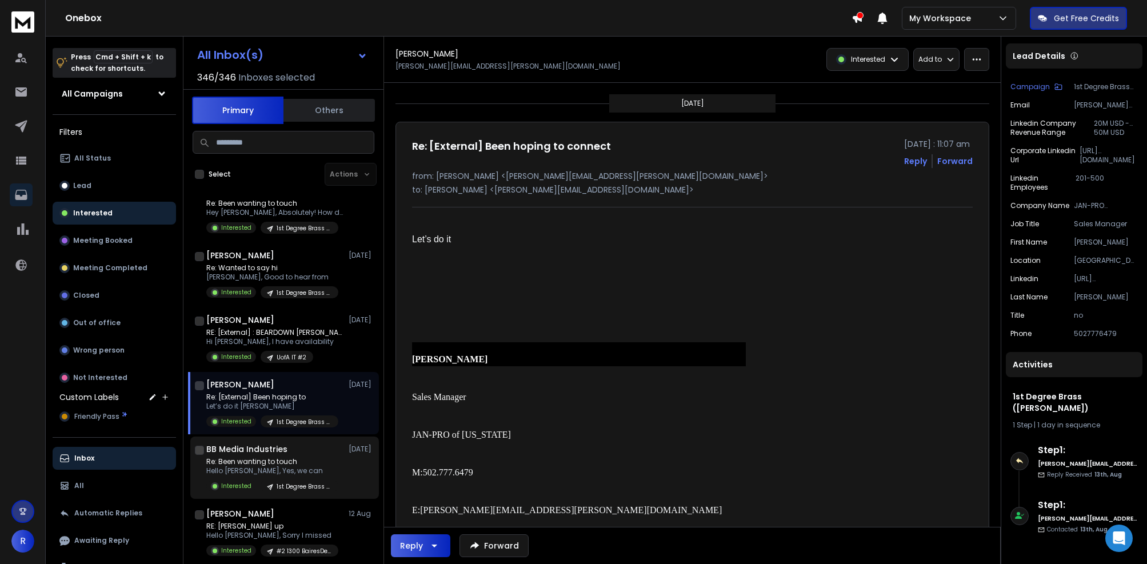
click at [310, 481] on div "1st Degree Brass ([PERSON_NAME])" at bounding box center [300, 486] width 78 height 12
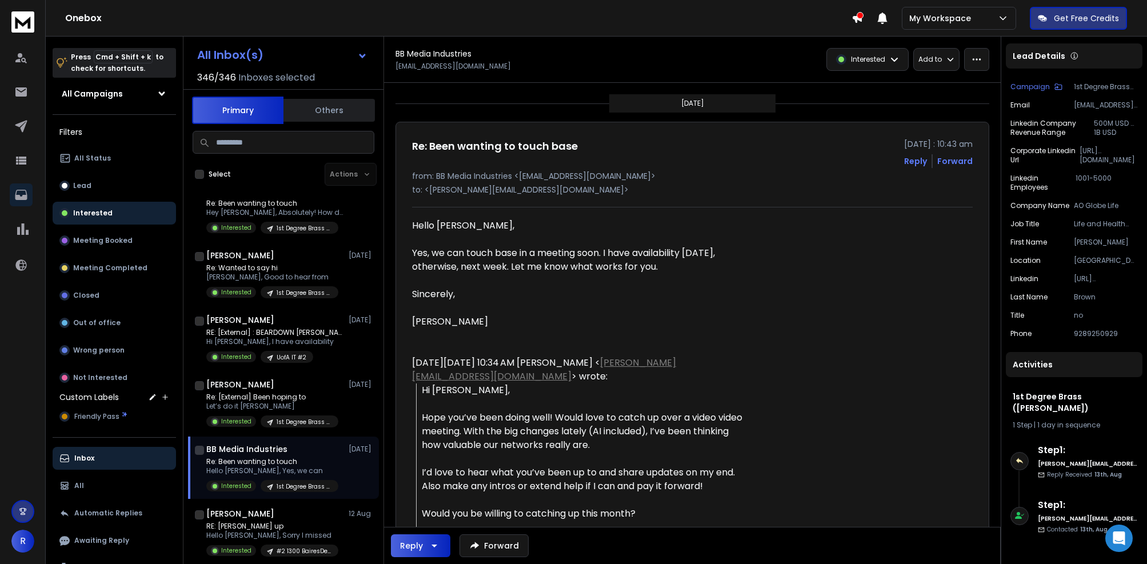
scroll to position [211, 0]
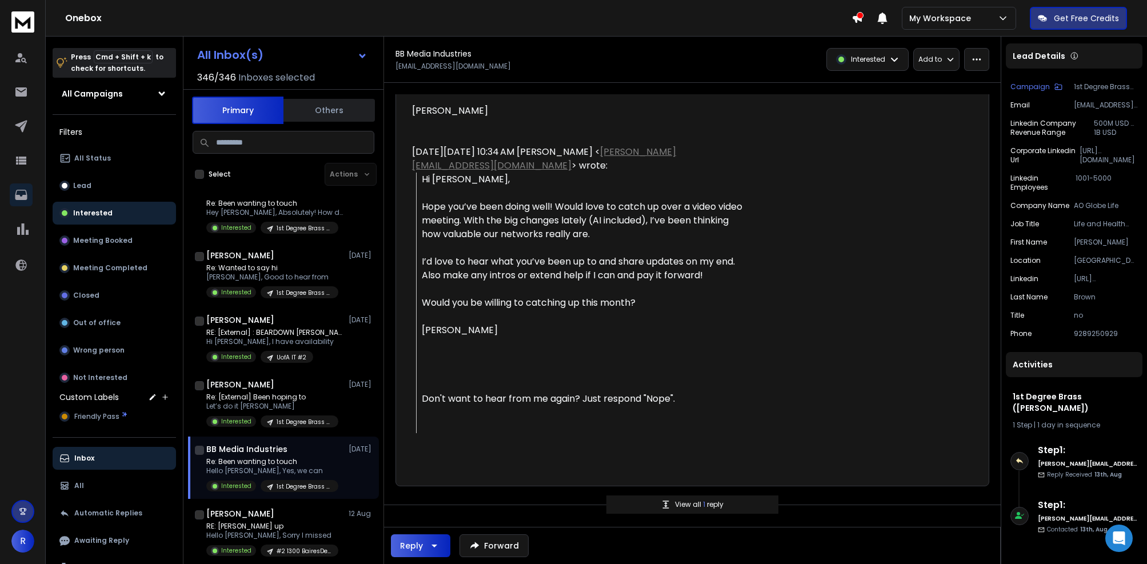
click at [87, 209] on p "Interested" at bounding box center [92, 213] width 39 height 9
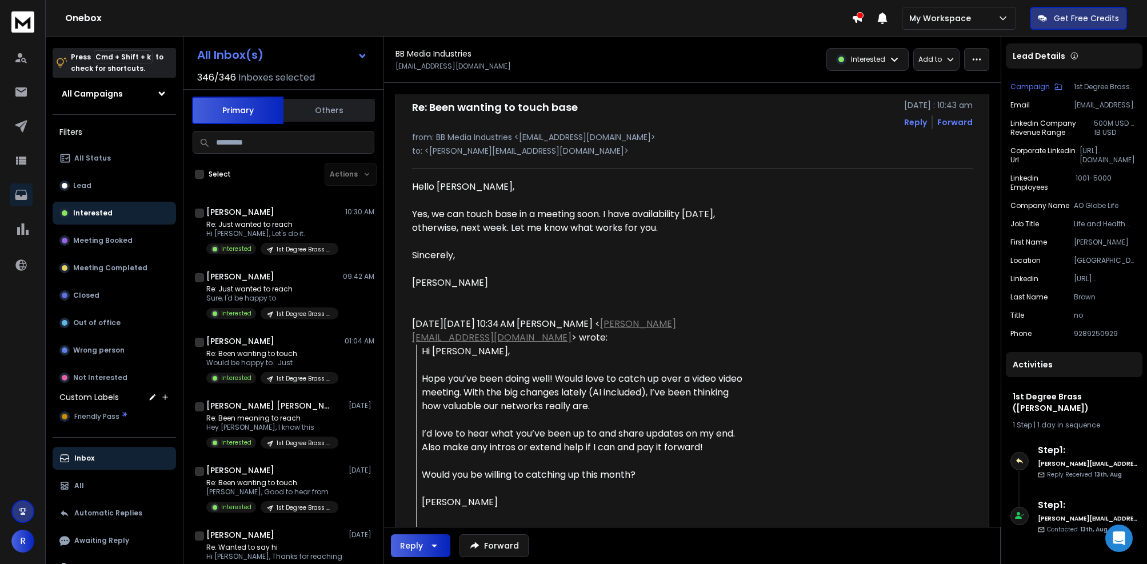
scroll to position [60, 0]
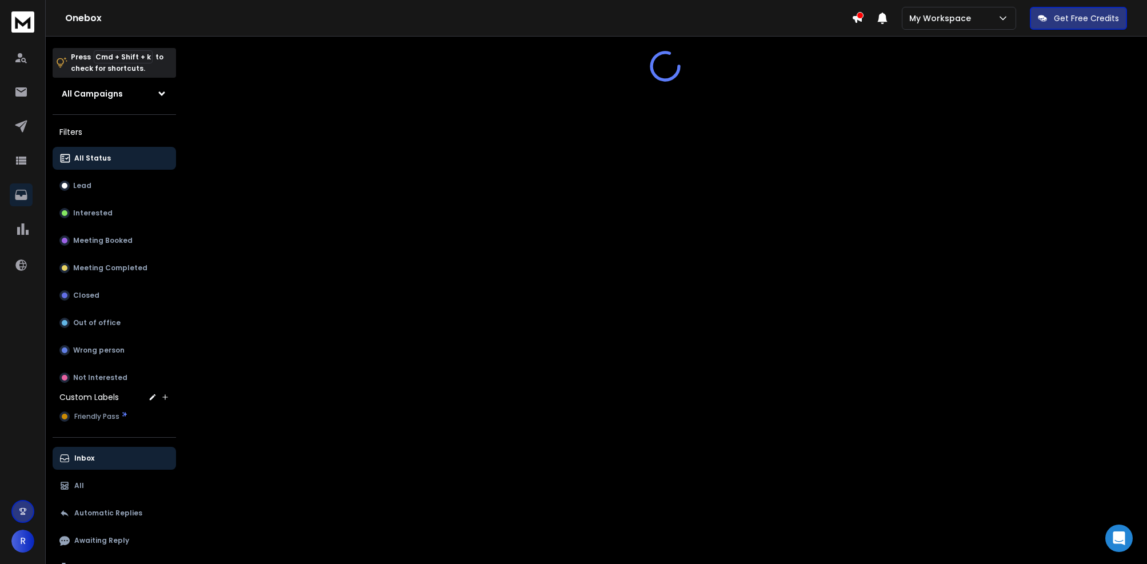
click at [95, 200] on div "All Status Lead Interested Meeting Booked Meeting Completed Closed Out of offic…" at bounding box center [114, 268] width 123 height 242
click at [99, 215] on p "Interested" at bounding box center [92, 213] width 39 height 9
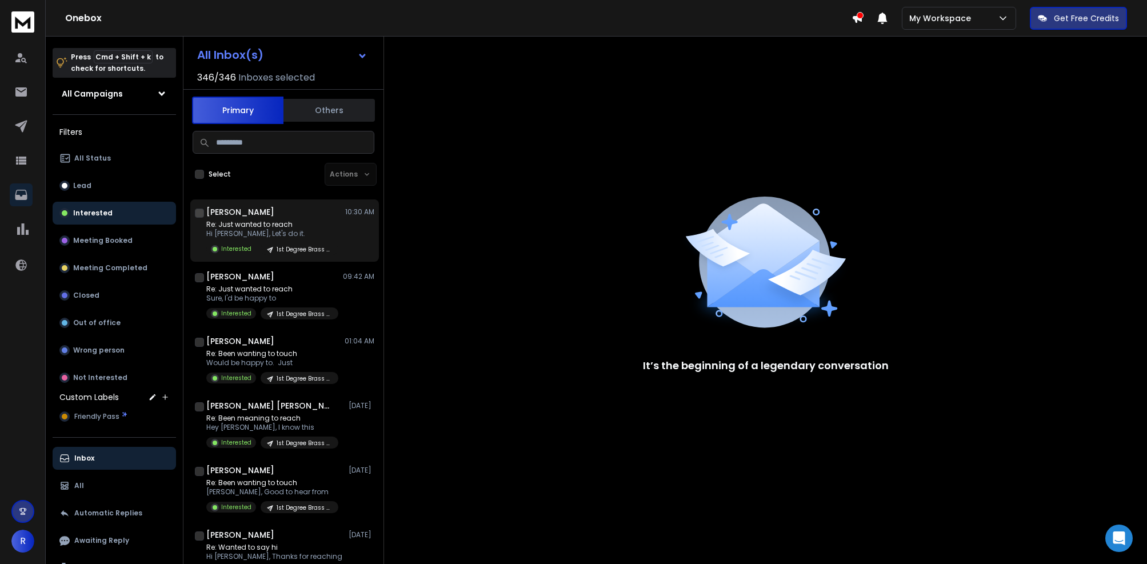
click at [268, 253] on div "1st Degree Brass ([PERSON_NAME])" at bounding box center [300, 249] width 78 height 12
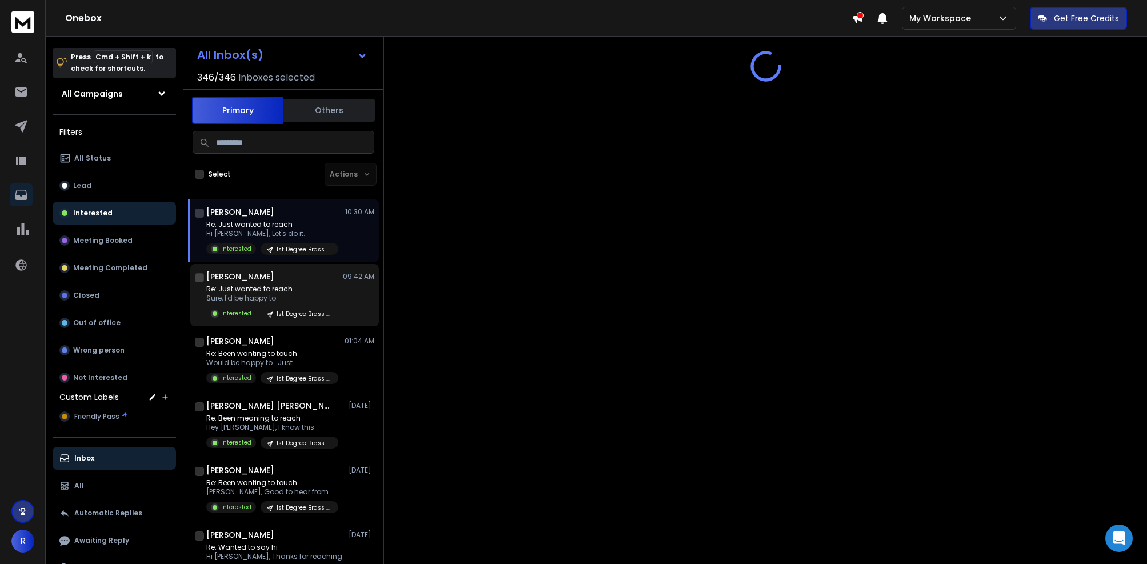
click at [257, 293] on p "Re: Just wanted to reach" at bounding box center [272, 289] width 132 height 9
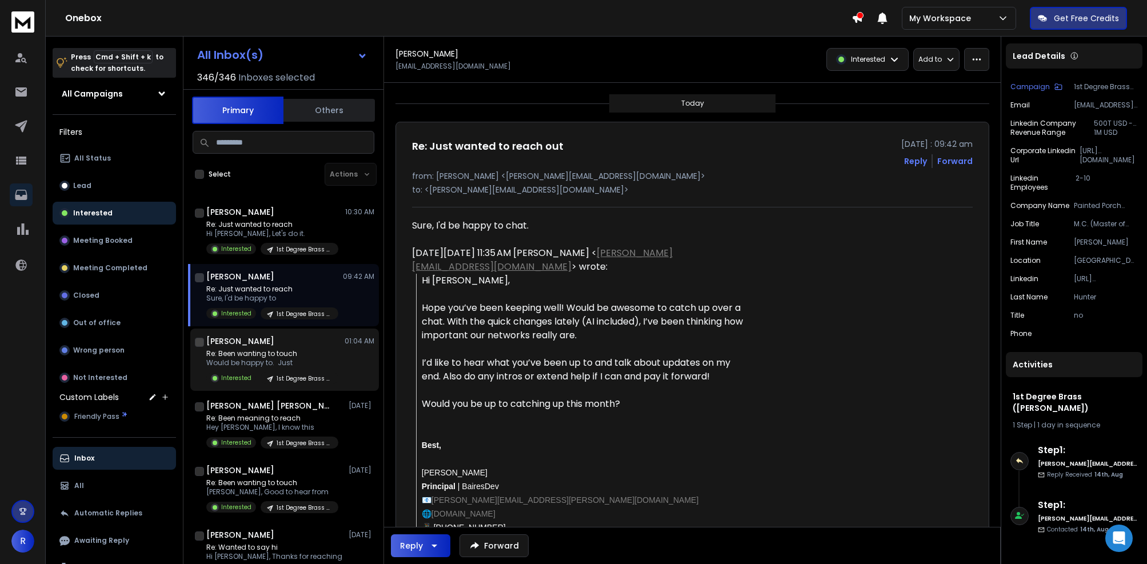
click at [255, 341] on div "[PERSON_NAME] 01:04 AM" at bounding box center [290, 341] width 168 height 11
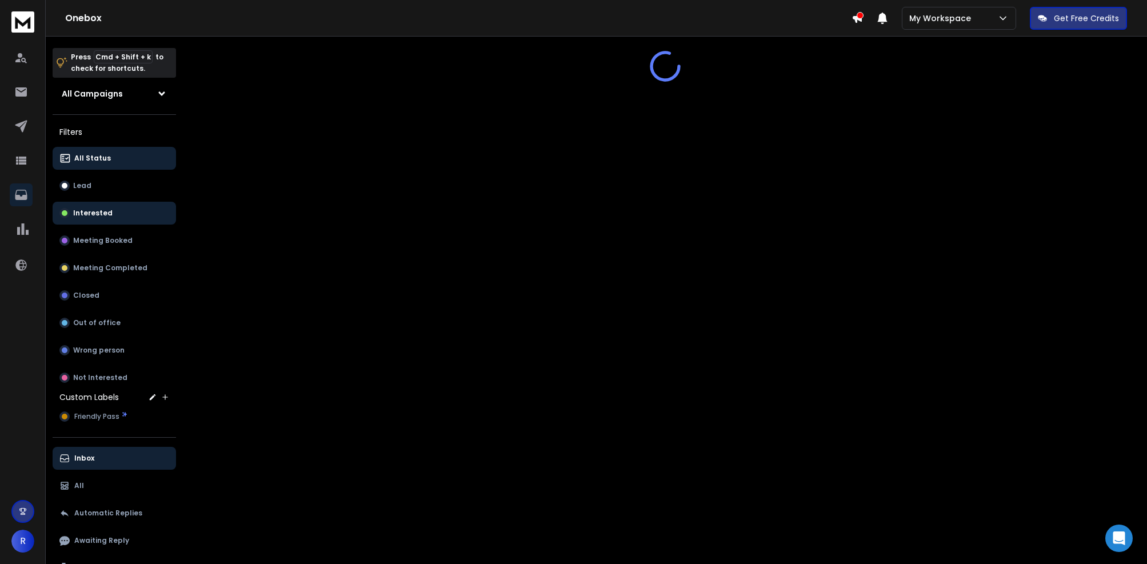
click at [106, 219] on button "Interested" at bounding box center [114, 213] width 123 height 23
